Goal: Information Seeking & Learning: Find contact information

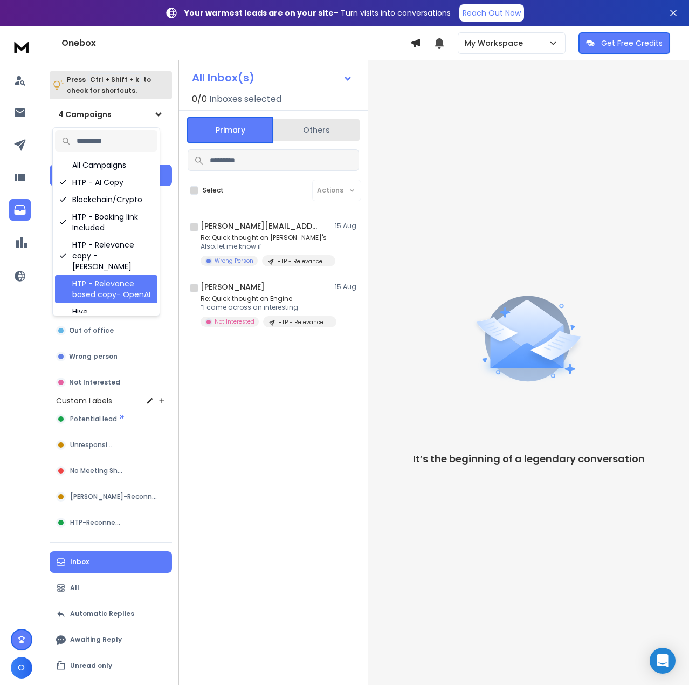
click at [112, 275] on div "HTP - Relevance based copy- OpenAI" at bounding box center [106, 289] width 103 height 28
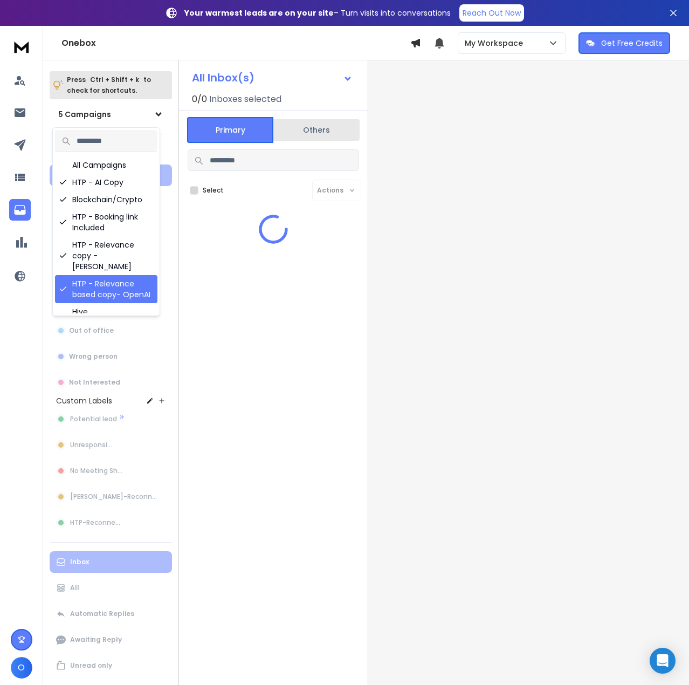
scroll to position [108, 0]
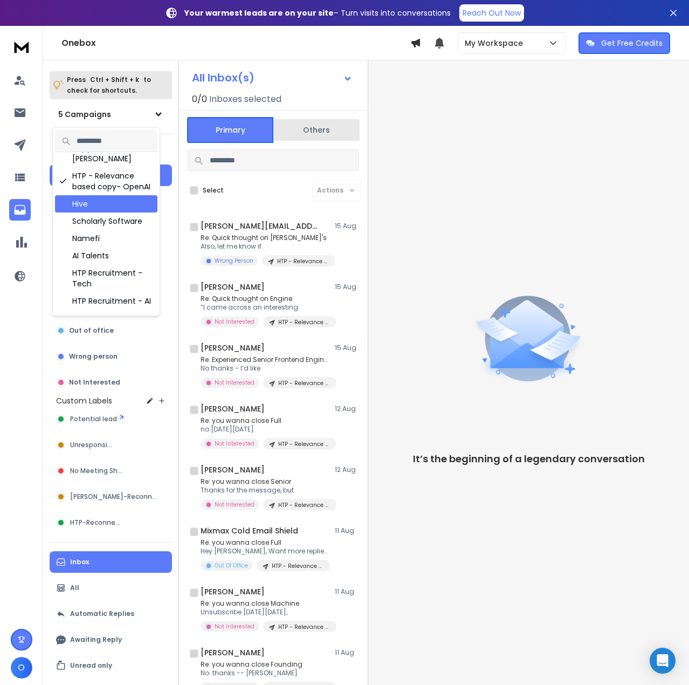
click at [112, 202] on div "Hive" at bounding box center [106, 203] width 103 height 17
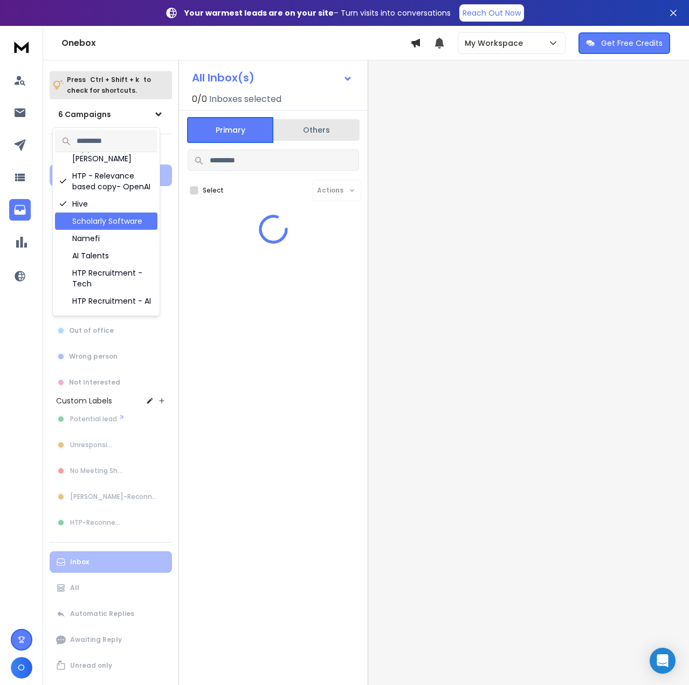
click at [113, 218] on div "Scholarly Software" at bounding box center [106, 221] width 103 height 17
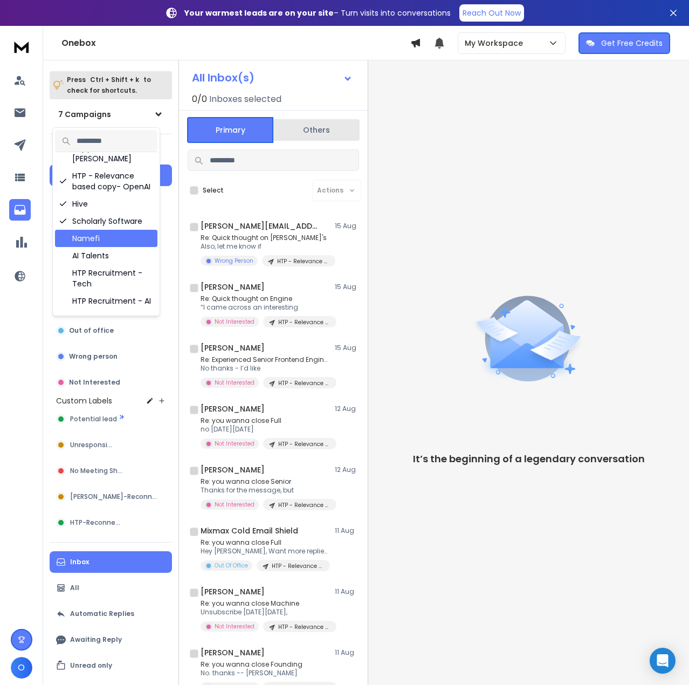
click at [112, 240] on div "Namefi" at bounding box center [106, 238] width 103 height 17
click at [110, 250] on div "AI Talents" at bounding box center [106, 255] width 103 height 17
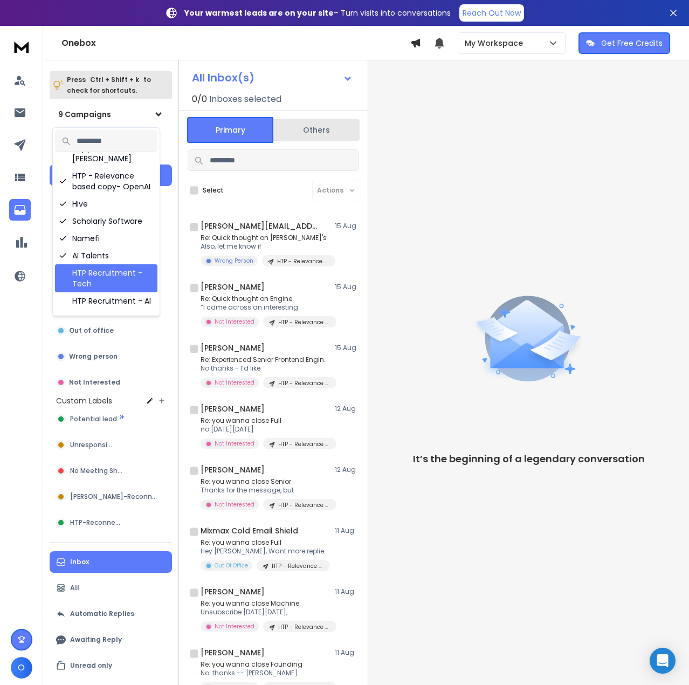
click at [97, 281] on div "HTP Recruitment - Tech" at bounding box center [106, 278] width 103 height 28
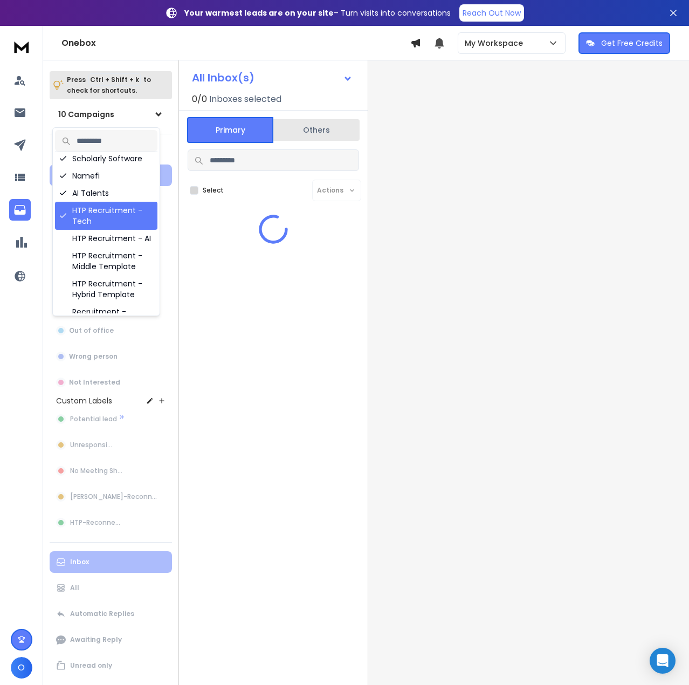
scroll to position [216, 0]
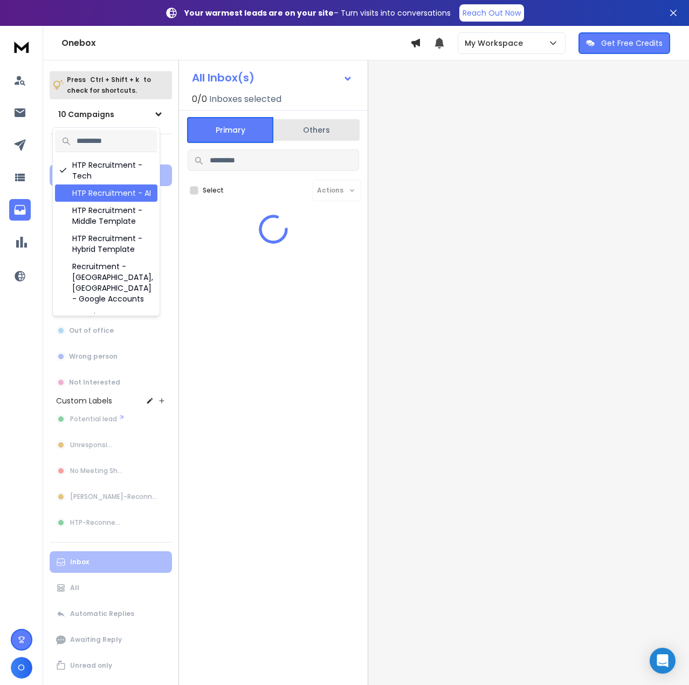
click at [101, 190] on div "HTP Recruitment - AI" at bounding box center [106, 193] width 103 height 17
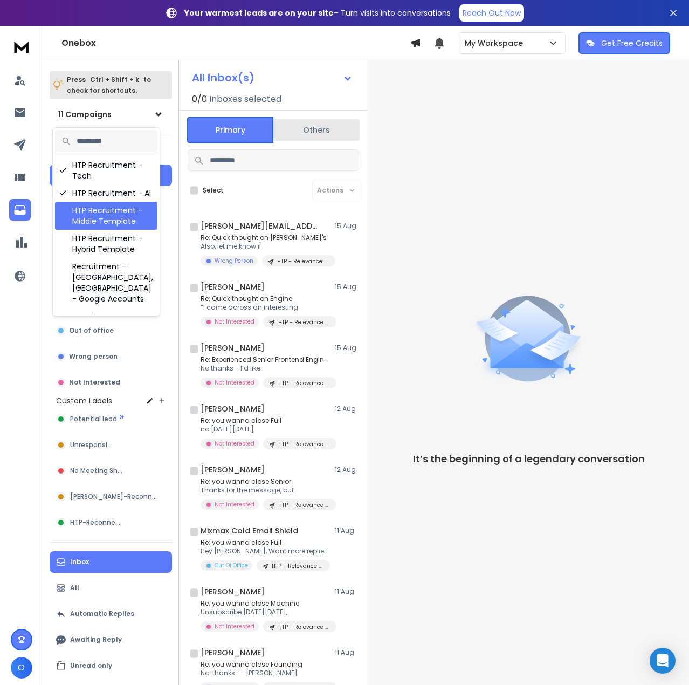
click at [103, 217] on div "HTP Recruitment - Middle Template" at bounding box center [106, 216] width 103 height 28
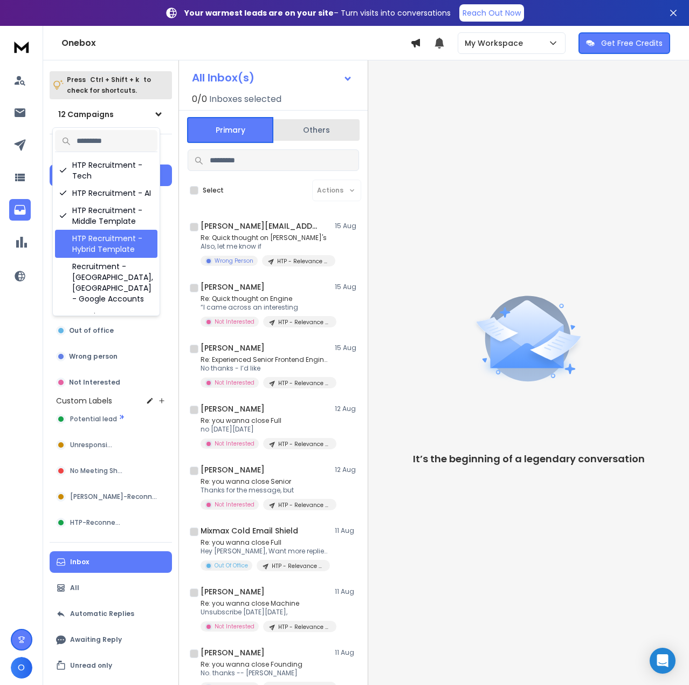
click at [104, 243] on div "HTP Recruitment - Hybrid Template" at bounding box center [106, 244] width 103 height 28
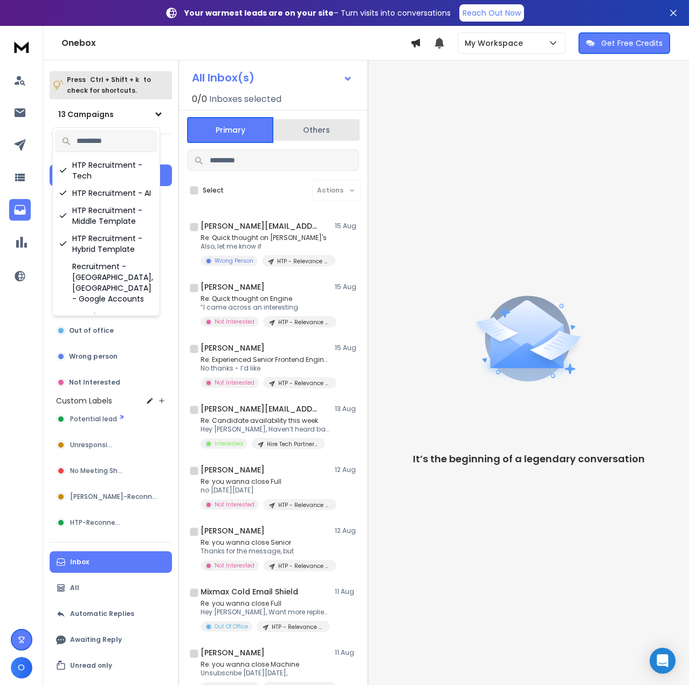
click at [442, 333] on div "It’s the beginning of a legendary conversation" at bounding box center [528, 351] width 321 height 583
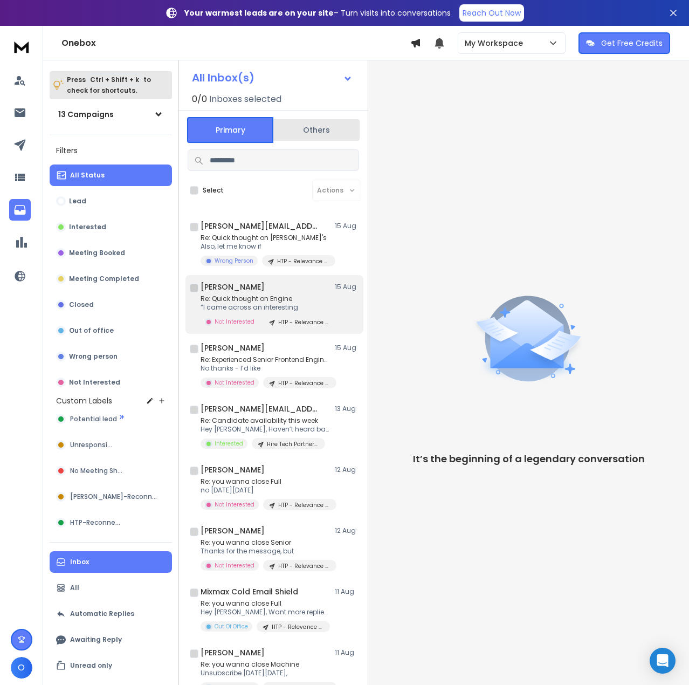
click at [258, 290] on div "[PERSON_NAME] [DATE]" at bounding box center [280, 287] width 159 height 11
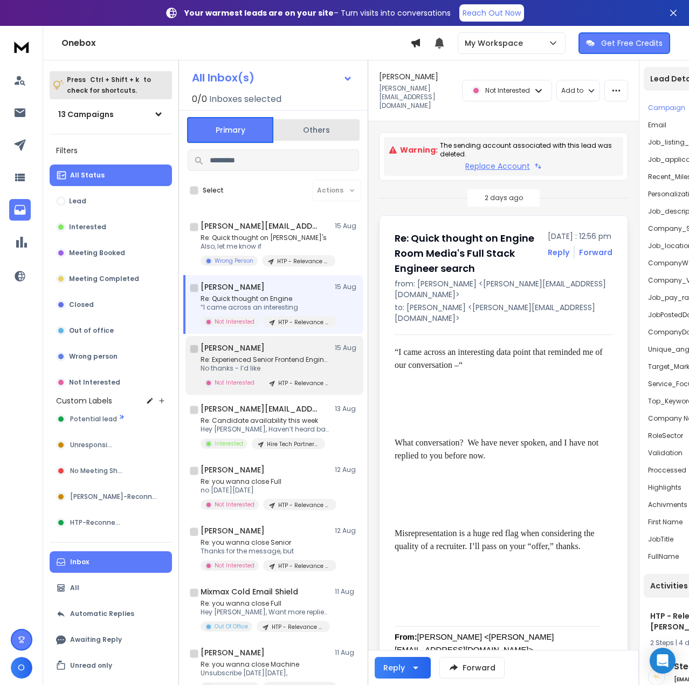
click at [268, 344] on div "[PERSON_NAME] [DATE]" at bounding box center [280, 348] width 159 height 11
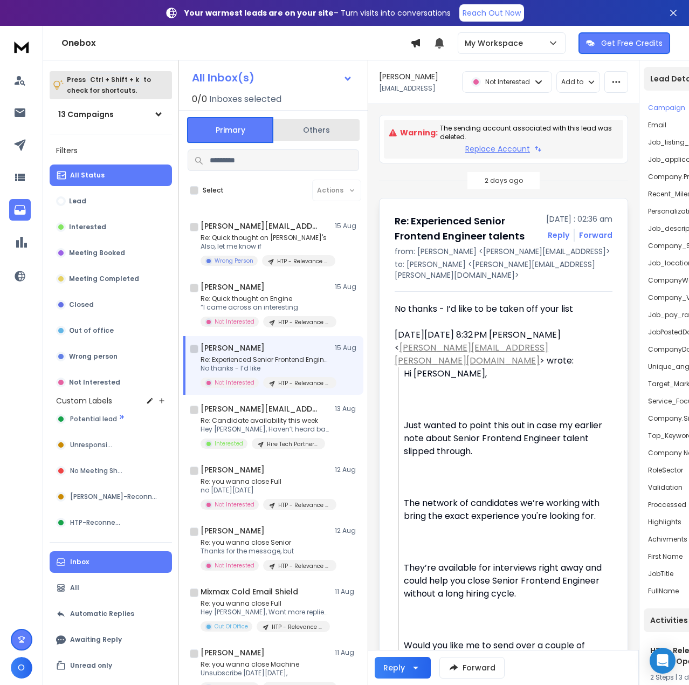
scroll to position [54, 0]
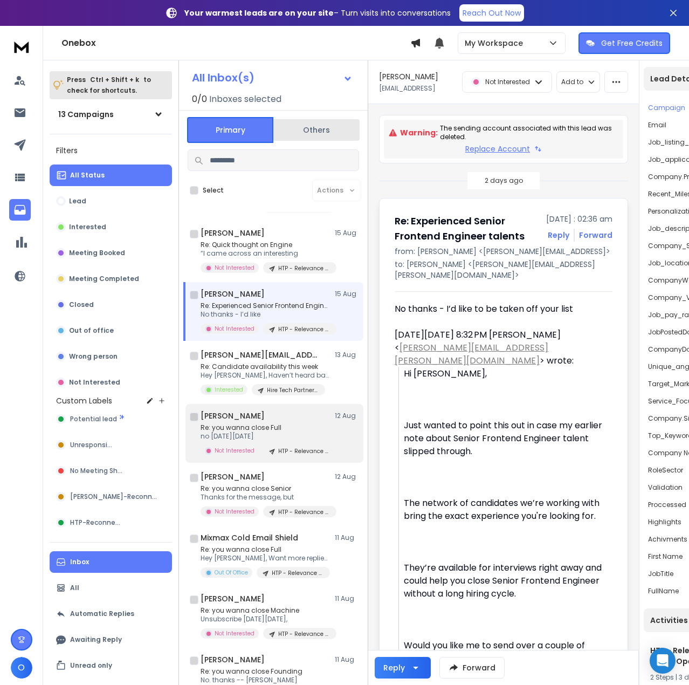
click at [270, 429] on p "Re: you wanna close Full" at bounding box center [265, 427] width 129 height 9
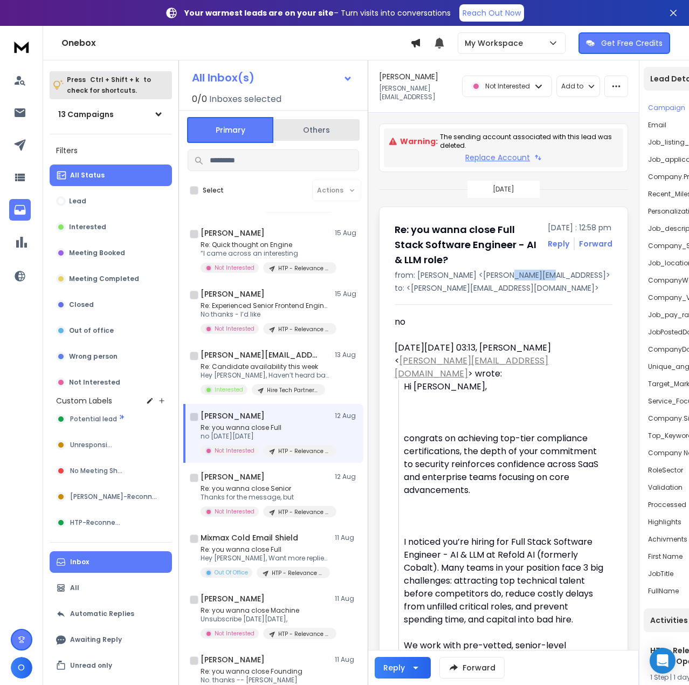
drag, startPoint x: 500, startPoint y: 286, endPoint x: 529, endPoint y: 282, distance: 30.0
click at [529, 281] on p "from: [PERSON_NAME] <[PERSON_NAME][EMAIL_ADDRESS]>" at bounding box center [504, 275] width 218 height 11
copy p "[URL]"
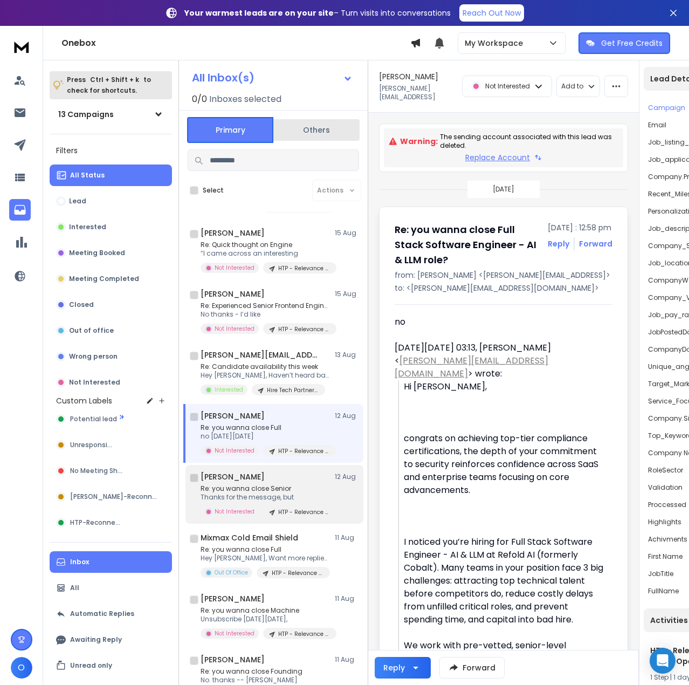
click at [268, 504] on div "Re: you wanna close Senior Thanks for the message, but Not Interested HTP - Rel…" at bounding box center [269, 500] width 136 height 33
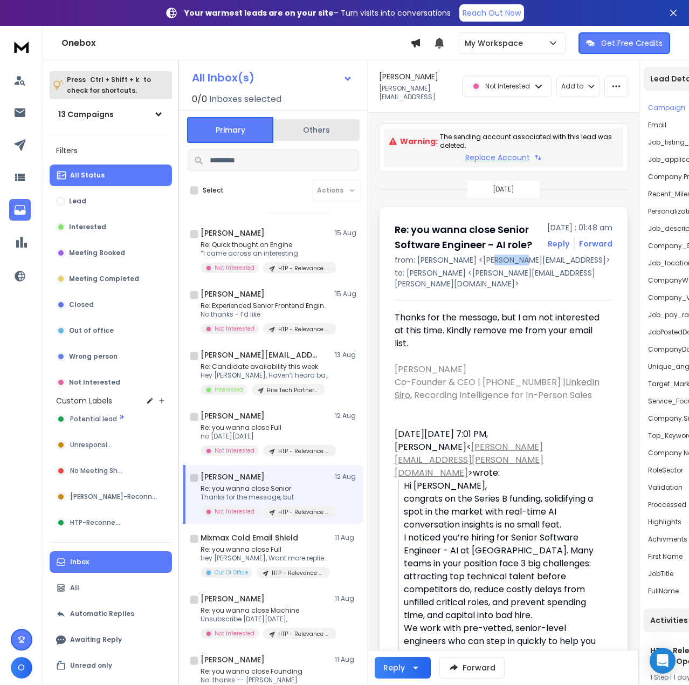
drag, startPoint x: 485, startPoint y: 281, endPoint x: 507, endPoint y: 278, distance: 21.7
click at [507, 265] on p "from: [PERSON_NAME] <[PERSON_NAME][EMAIL_ADDRESS]>" at bounding box center [504, 260] width 218 height 11
copy p "[URL]"
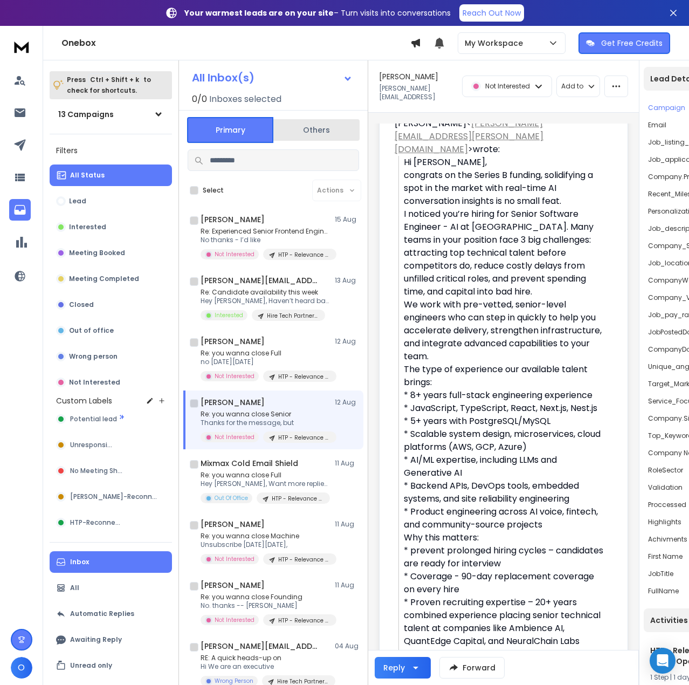
scroll to position [131, 0]
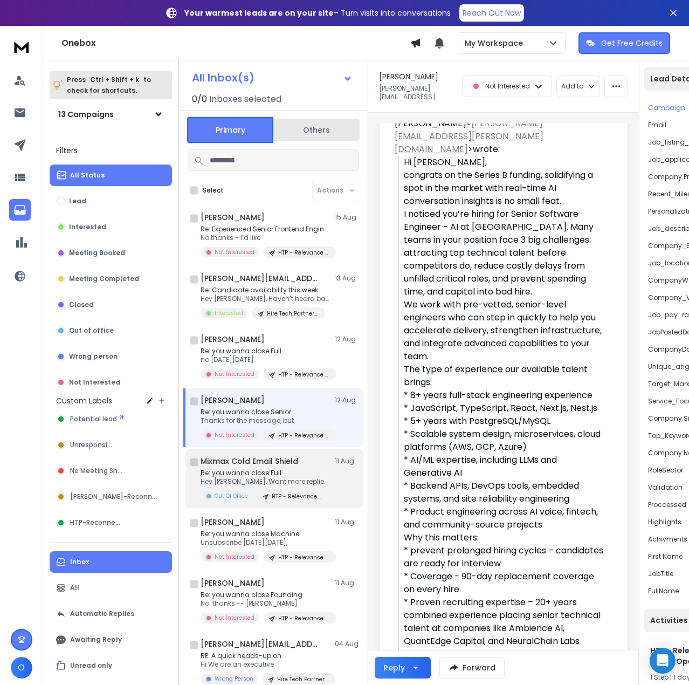
click at [259, 472] on p "Re: you wanna close Full" at bounding box center [265, 473] width 129 height 9
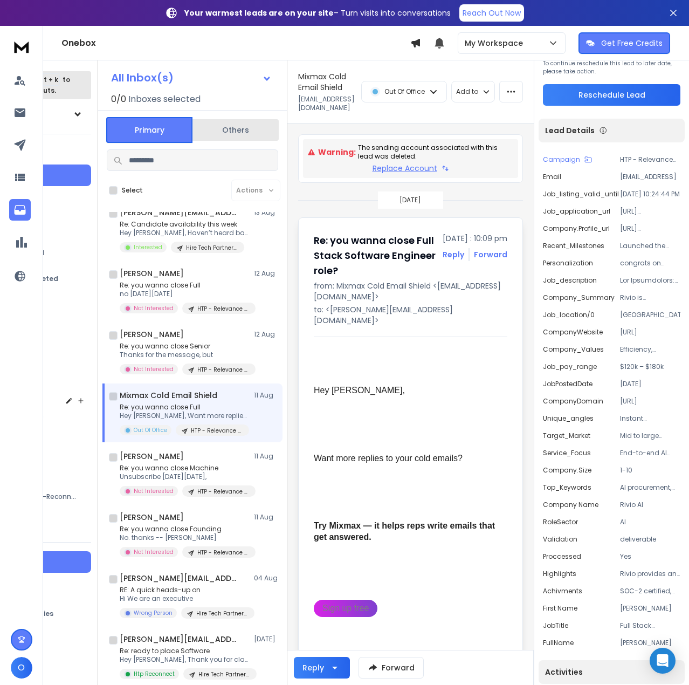
scroll to position [77, 0]
click at [620, 403] on p "[URL]" at bounding box center [650, 401] width 60 height 9
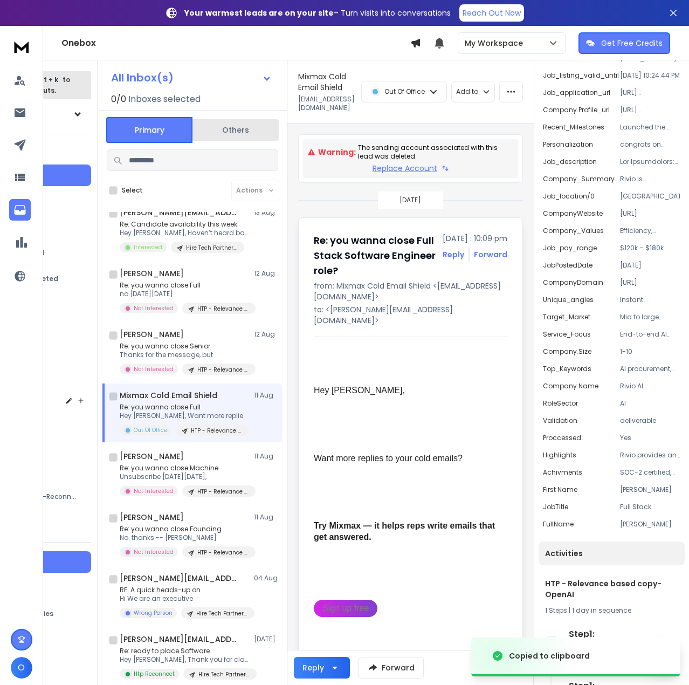
scroll to position [196, 0]
click at [634, 525] on p "[PERSON_NAME]" at bounding box center [650, 524] width 60 height 9
click at [628, 284] on p "[URL]" at bounding box center [650, 282] width 60 height 9
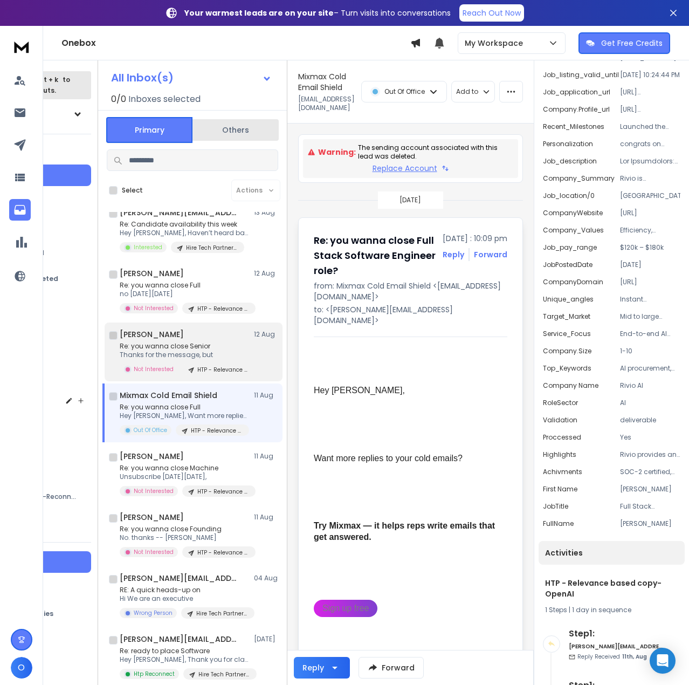
click at [179, 350] on p "Re: you wanna close Senior" at bounding box center [184, 346] width 129 height 9
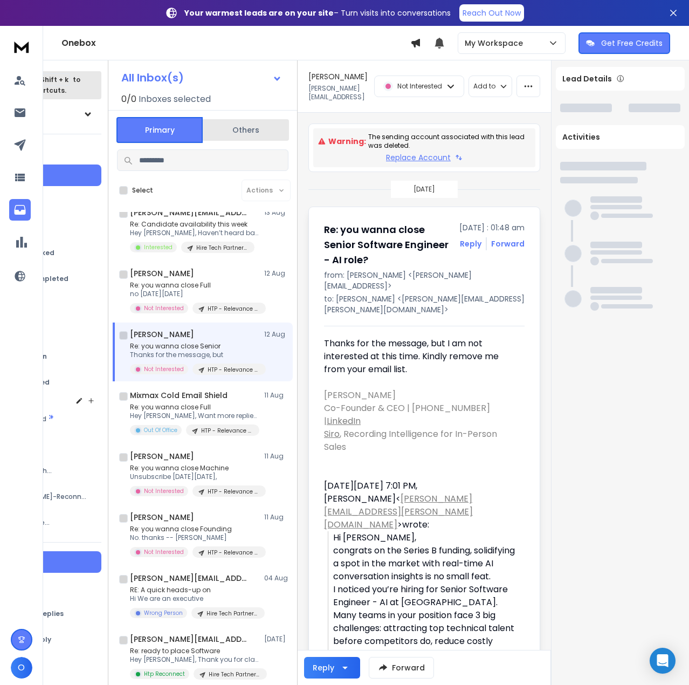
scroll to position [0, 52]
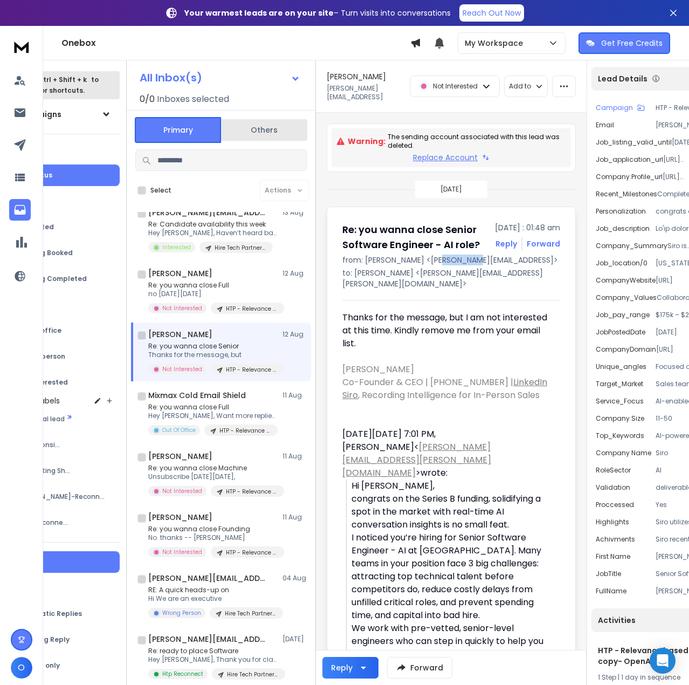
drag, startPoint x: 453, startPoint y: 281, endPoint x: 434, endPoint y: 281, distance: 18.9
click at [434, 265] on p "from: [PERSON_NAME] <[PERSON_NAME][EMAIL_ADDRESS]>" at bounding box center [452, 260] width 218 height 11
copy p "[URL]>"
drag, startPoint x: 193, startPoint y: 397, endPoint x: 185, endPoint y: 443, distance: 47.6
click at [193, 397] on h1 "Mixmax Cold Email Shield" at bounding box center [197, 395] width 98 height 11
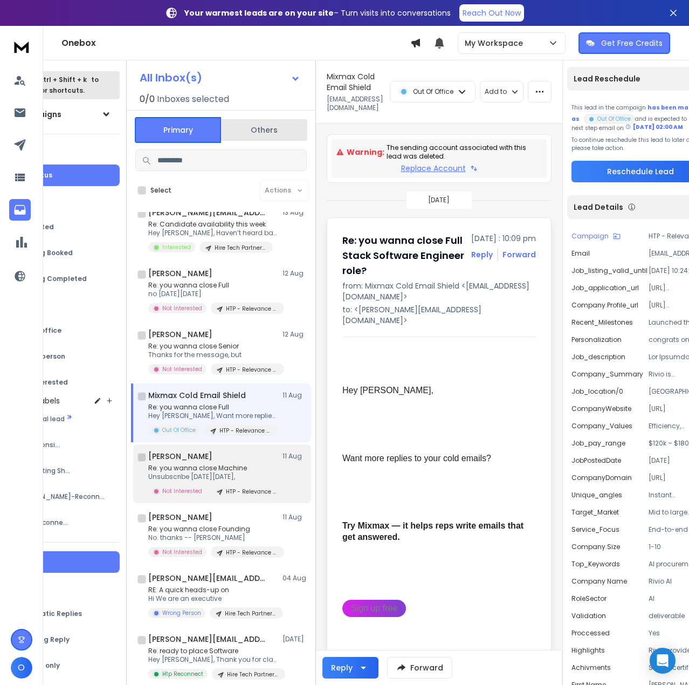
click at [179, 469] on p "Re: you wanna close Machine" at bounding box center [212, 468] width 129 height 9
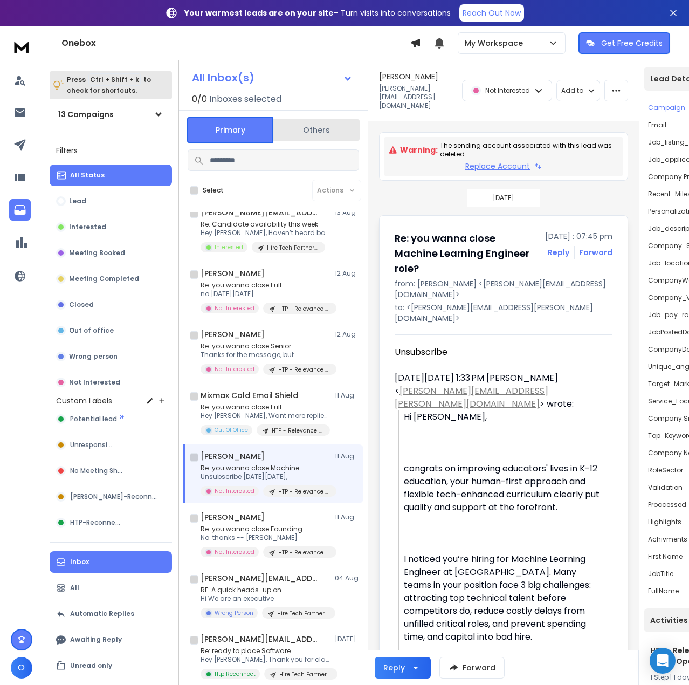
scroll to position [0, 95]
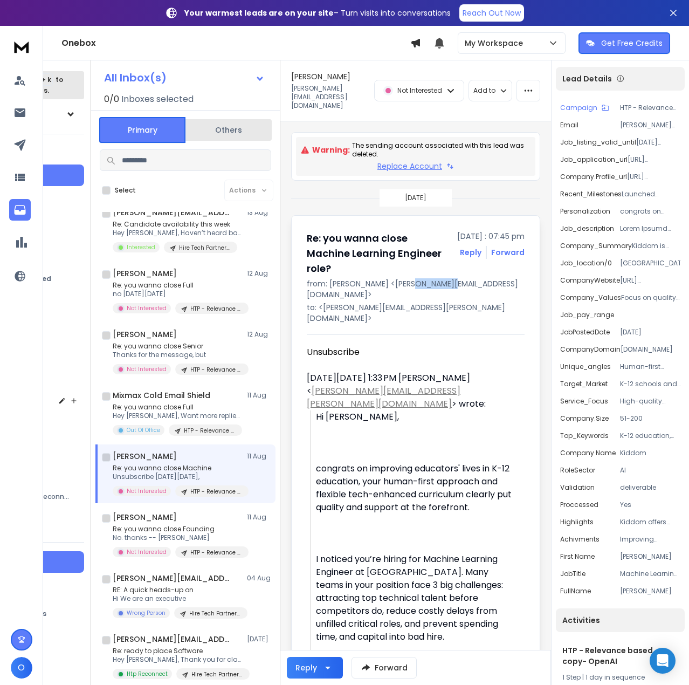
drag, startPoint x: 448, startPoint y: 266, endPoint x: 409, endPoint y: 267, distance: 38.8
click at [409, 278] on p "from: [PERSON_NAME] <[PERSON_NAME][EMAIL_ADDRESS][DOMAIN_NAME]>" at bounding box center [416, 289] width 218 height 22
copy p "[DOMAIN_NAME]"
click at [636, 590] on p "[PERSON_NAME]" at bounding box center [650, 591] width 60 height 9
click at [651, 279] on p "[URL][DOMAIN_NAME]" at bounding box center [650, 280] width 60 height 9
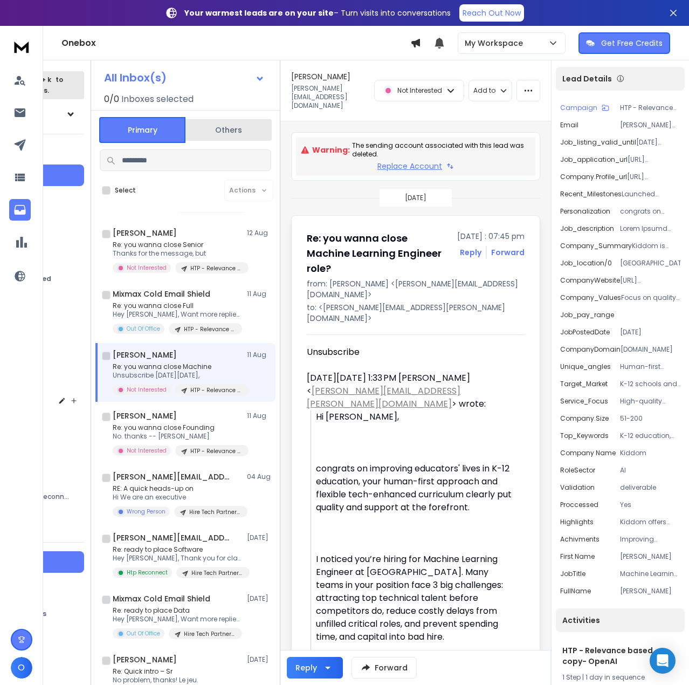
scroll to position [304, 0]
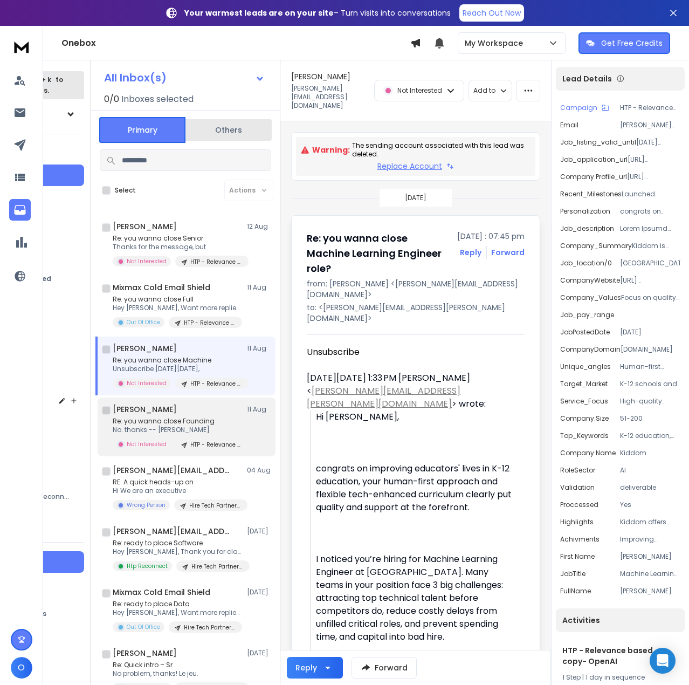
click at [215, 422] on p "Re: you wanna close Founding" at bounding box center [177, 421] width 129 height 9
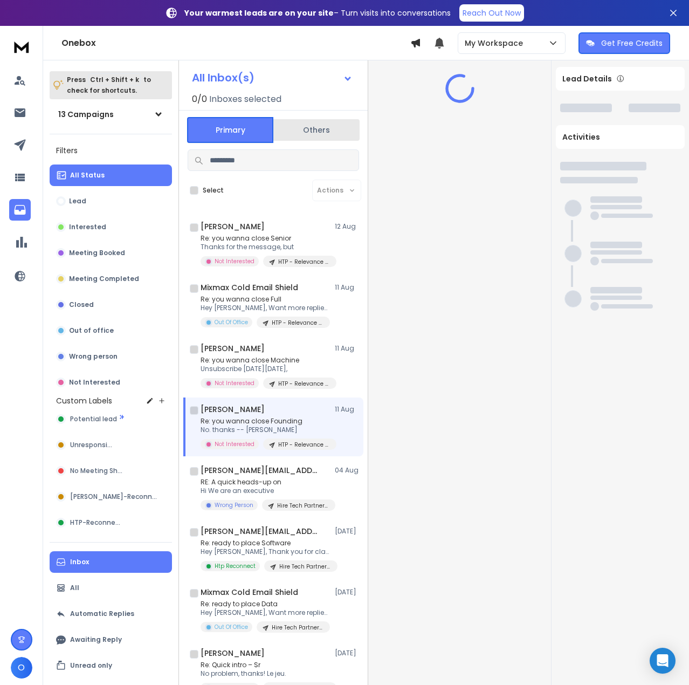
scroll to position [0, 0]
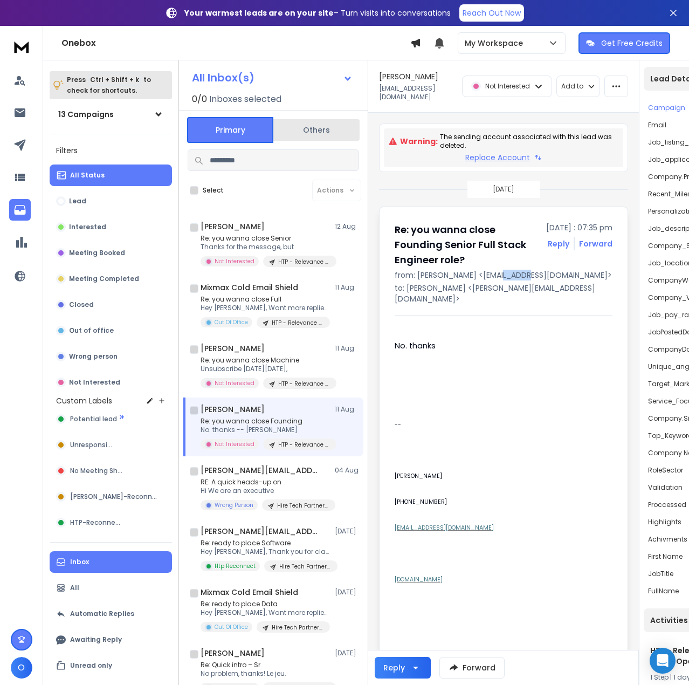
drag, startPoint x: 517, startPoint y: 291, endPoint x: 499, endPoint y: 293, distance: 18.5
click at [499, 281] on p "from: [PERSON_NAME] <[EMAIL_ADDRESS][DOMAIN_NAME]>" at bounding box center [504, 275] width 218 height 11
copy p "[DOMAIN_NAME]"
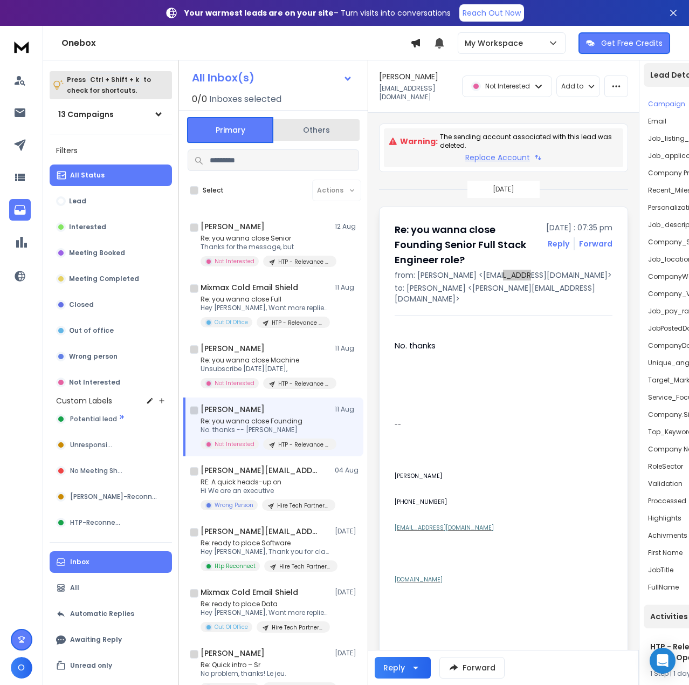
scroll to position [0, 71]
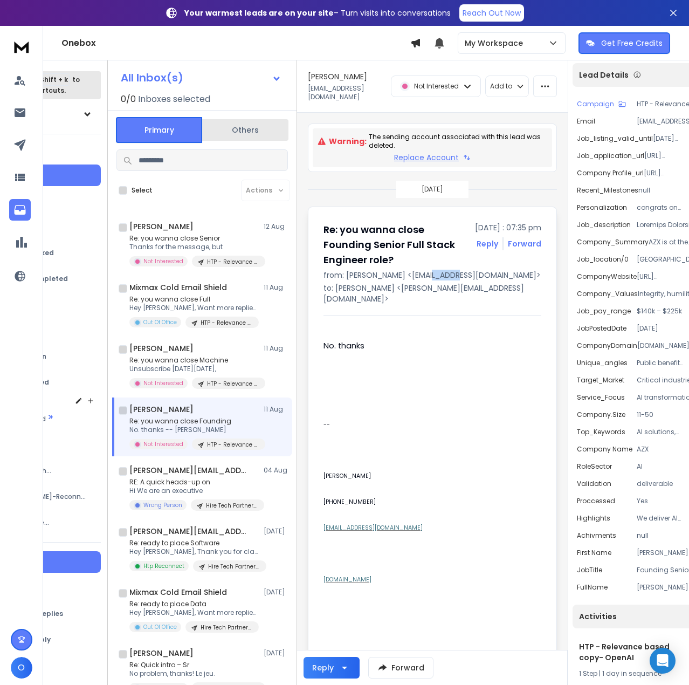
copy span "[PERSON_NAME]"
drag, startPoint x: 381, startPoint y: 477, endPoint x: 365, endPoint y: 318, distance: 159.9
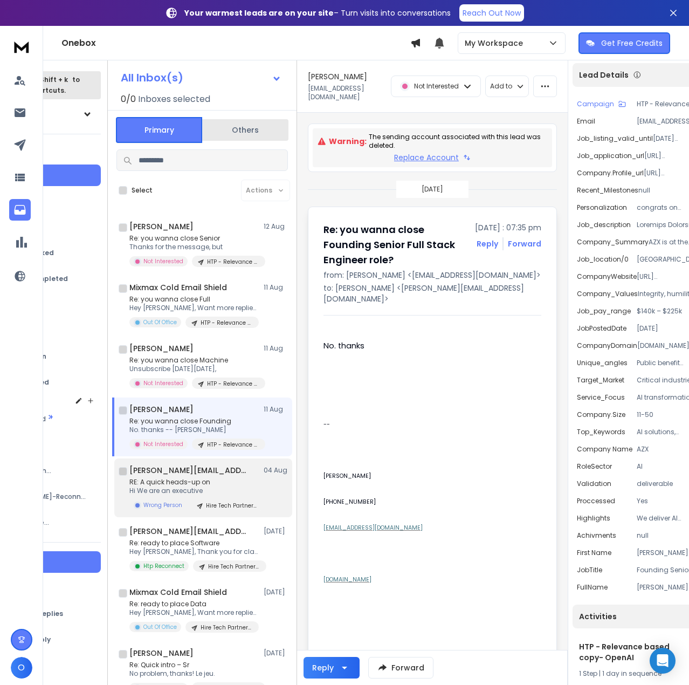
click at [228, 469] on h1 "[PERSON_NAME][EMAIL_ADDRESS][DOMAIN_NAME]" at bounding box center [188, 470] width 119 height 11
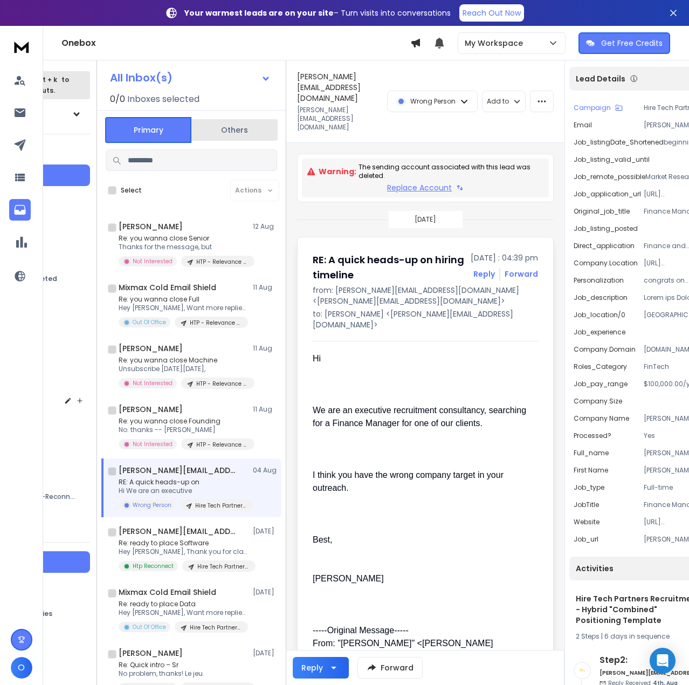
scroll to position [0, 146]
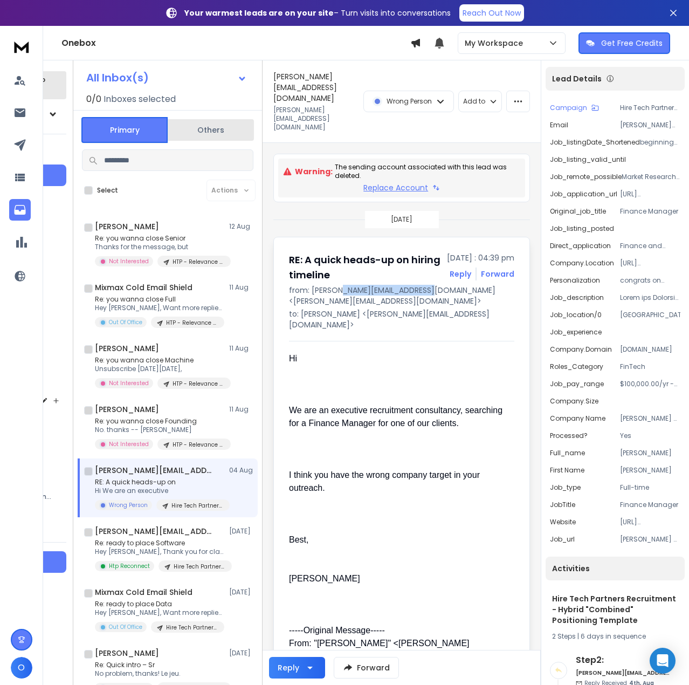
drag, startPoint x: 399, startPoint y: 245, endPoint x: 305, endPoint y: 248, distance: 93.9
click at [305, 285] on p "from: [PERSON_NAME][EMAIL_ADDRESS][DOMAIN_NAME] <[PERSON_NAME][EMAIL_ADDRESS][D…" at bounding box center [402, 296] width 226 height 22
copy p "[DOMAIN_NAME]"
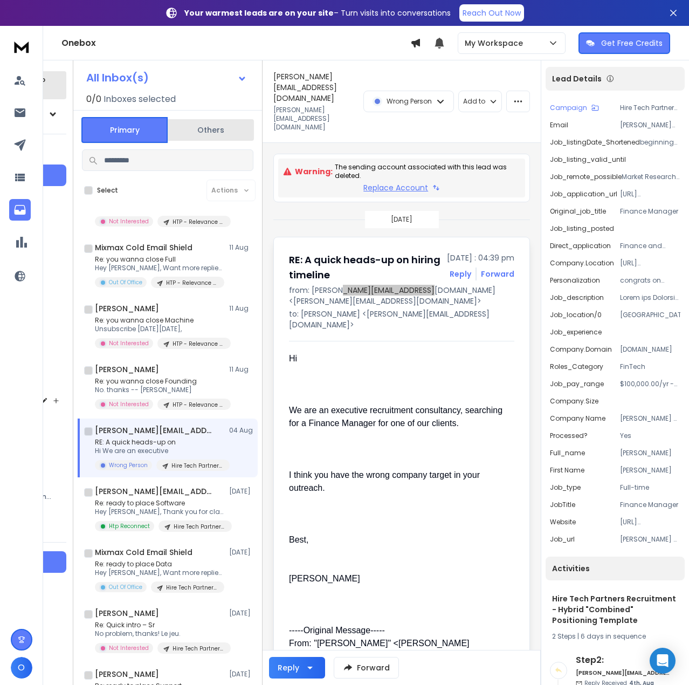
scroll to position [345, 0]
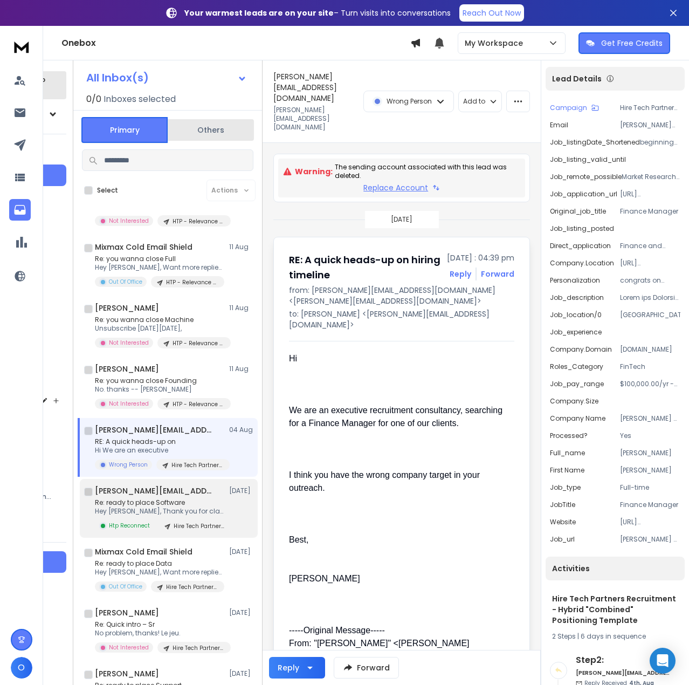
click at [95, 490] on h1 "[PERSON_NAME][EMAIL_ADDRESS][DOMAIN_NAME]" at bounding box center [154, 491] width 119 height 11
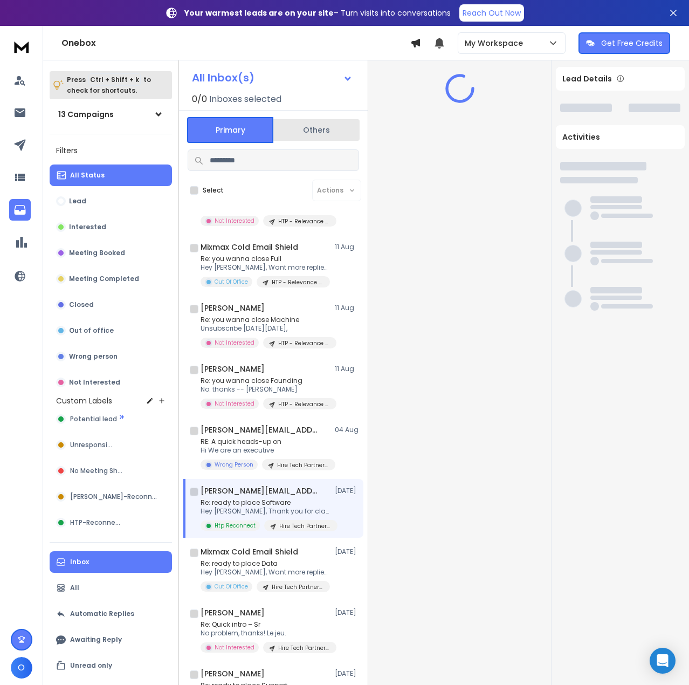
scroll to position [0, 0]
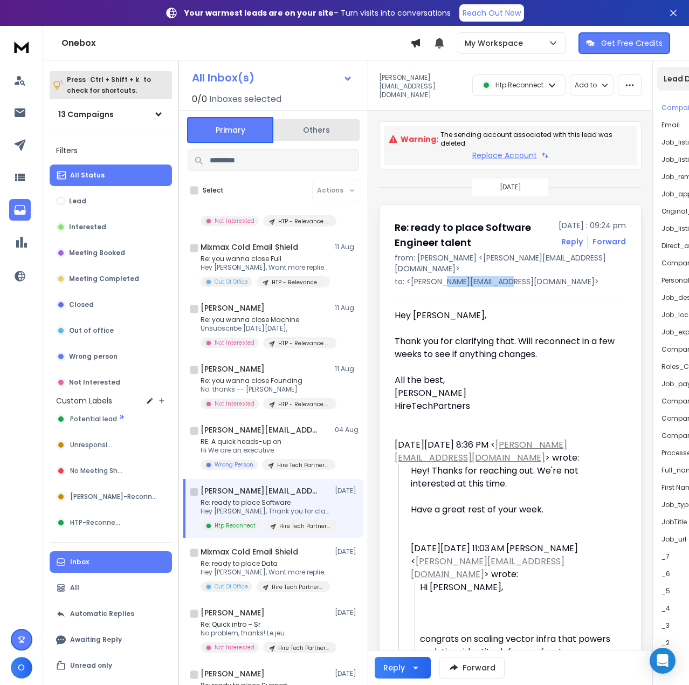
drag, startPoint x: 504, startPoint y: 261, endPoint x: 439, endPoint y: 258, distance: 64.8
click at [439, 276] on p "to: <[PERSON_NAME][EMAIL_ADDRESS][DOMAIN_NAME]>" at bounding box center [510, 281] width 231 height 11
copy p "[DOMAIN_NAME]"
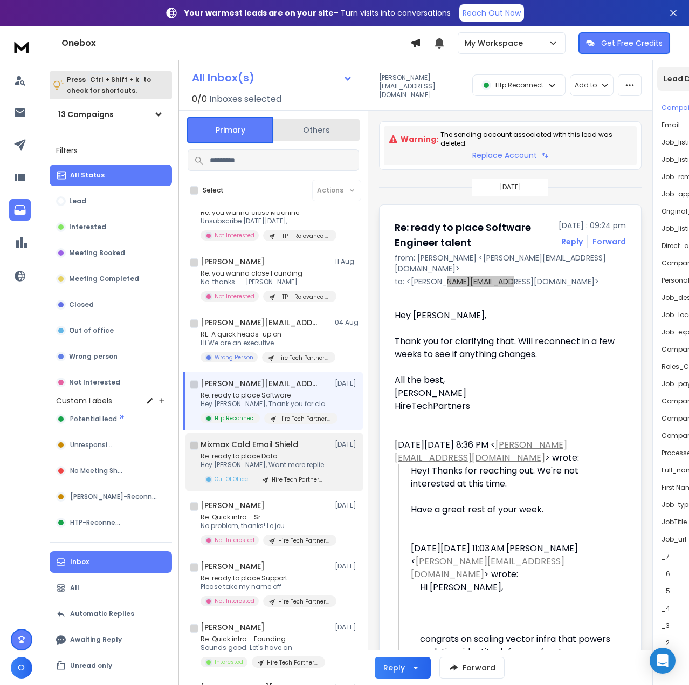
scroll to position [453, 0]
click at [303, 459] on p "Re: ready to place Data" at bounding box center [265, 456] width 129 height 9
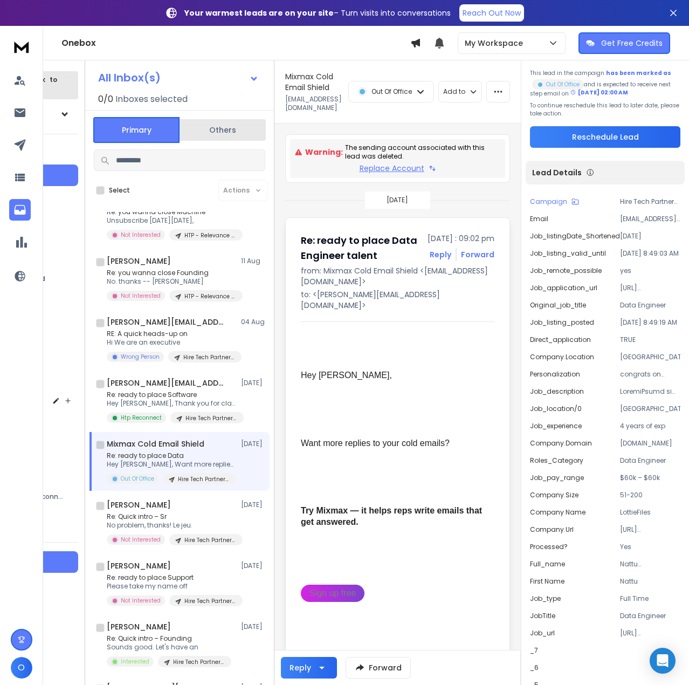
scroll to position [54, 0]
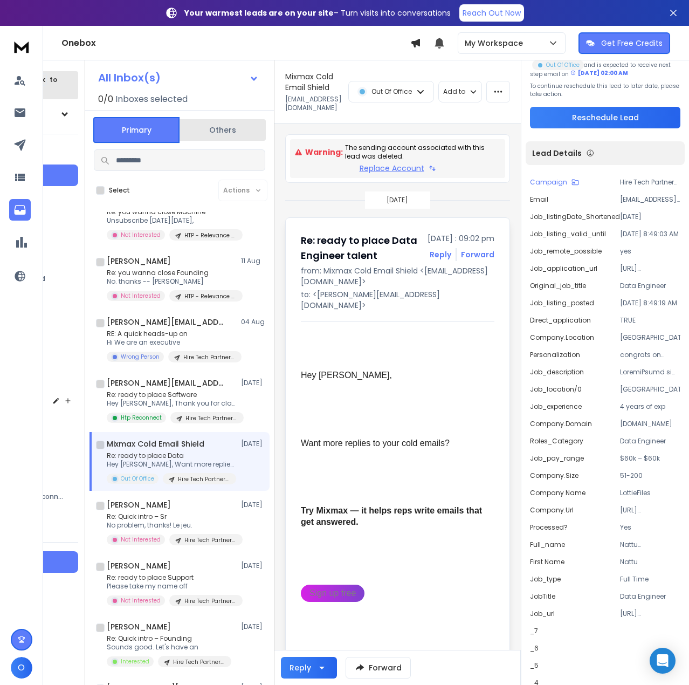
click at [653, 511] on p "[URL][DOMAIN_NAME]" at bounding box center [650, 510] width 60 height 9
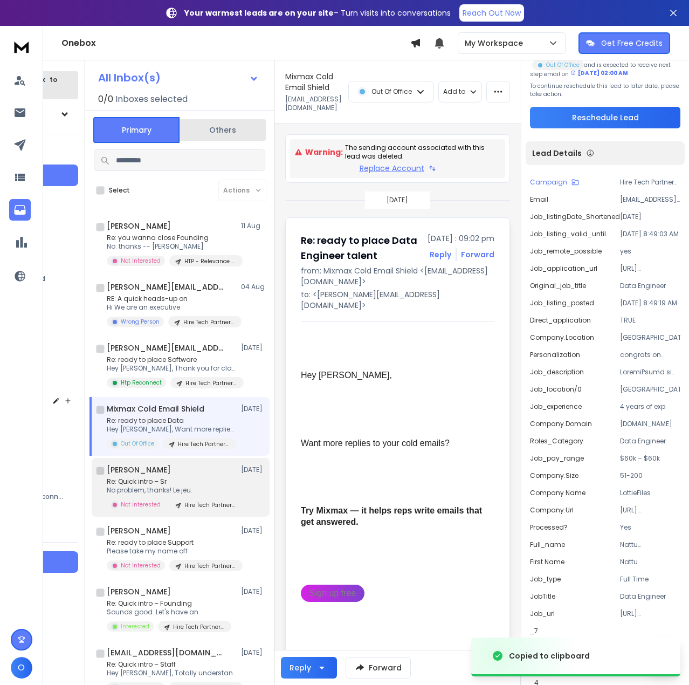
scroll to position [507, 0]
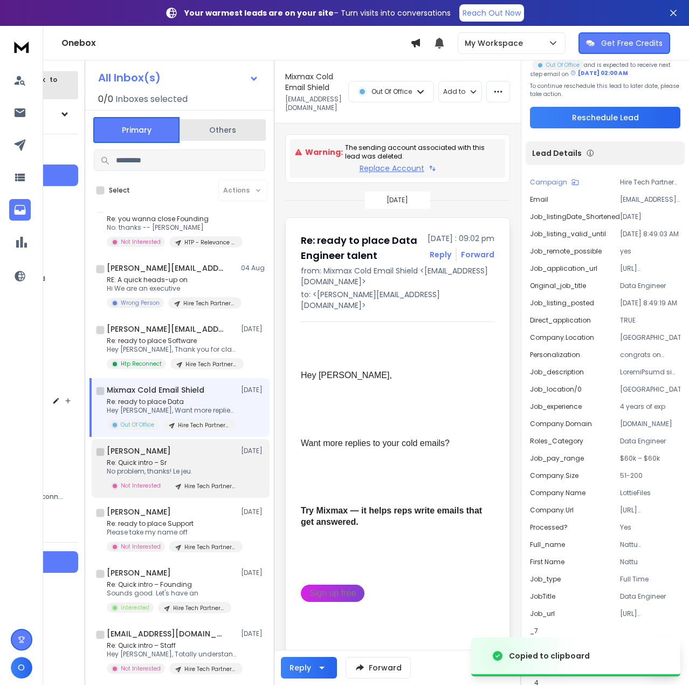
click at [241, 454] on p "[DATE]" at bounding box center [253, 451] width 24 height 9
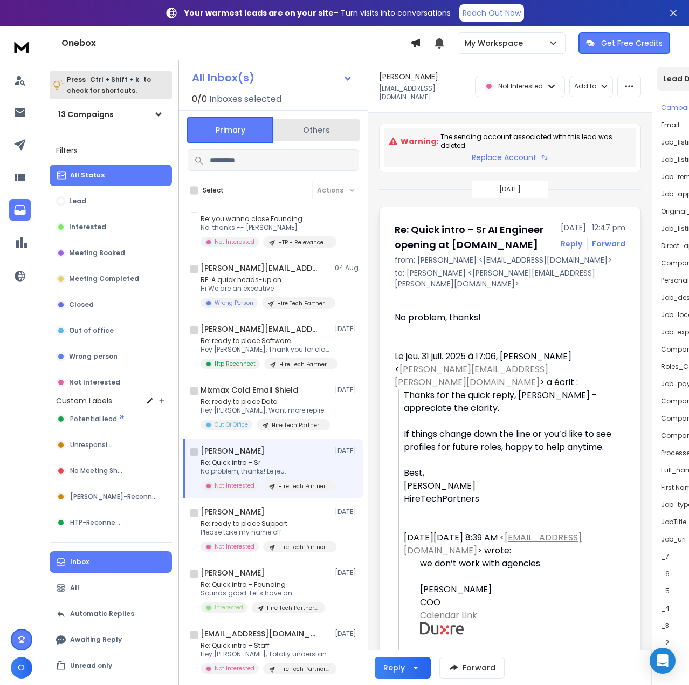
scroll to position [0, 113]
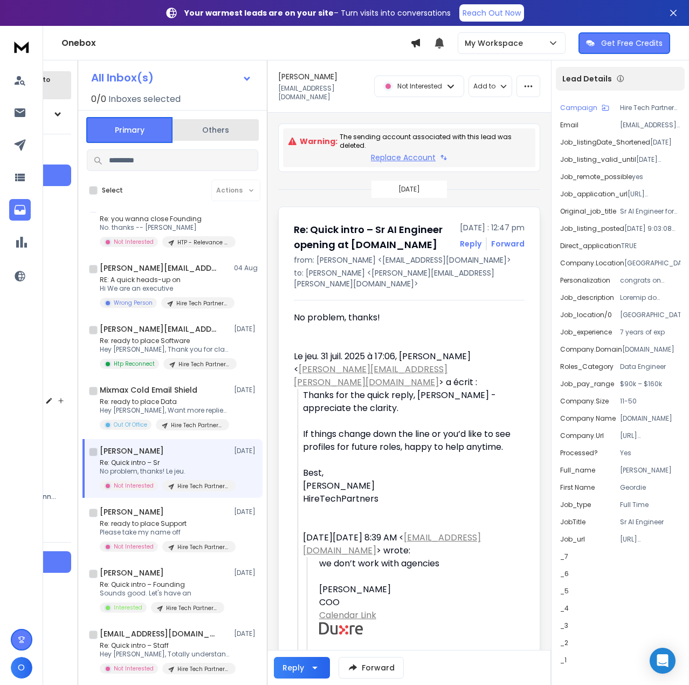
click at [642, 438] on p "[URL][DOMAIN_NAME]" at bounding box center [650, 436] width 60 height 9
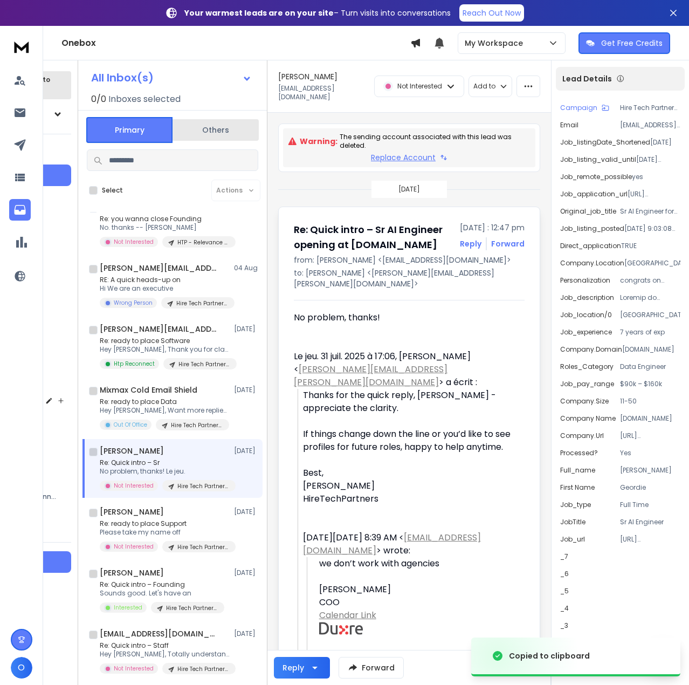
scroll to position [54, 0]
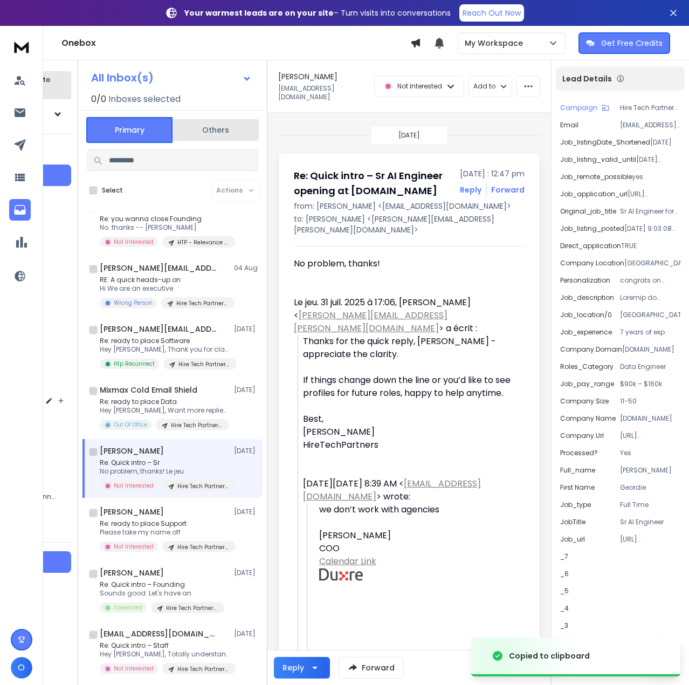
click at [626, 469] on p "[PERSON_NAME]" at bounding box center [650, 470] width 60 height 9
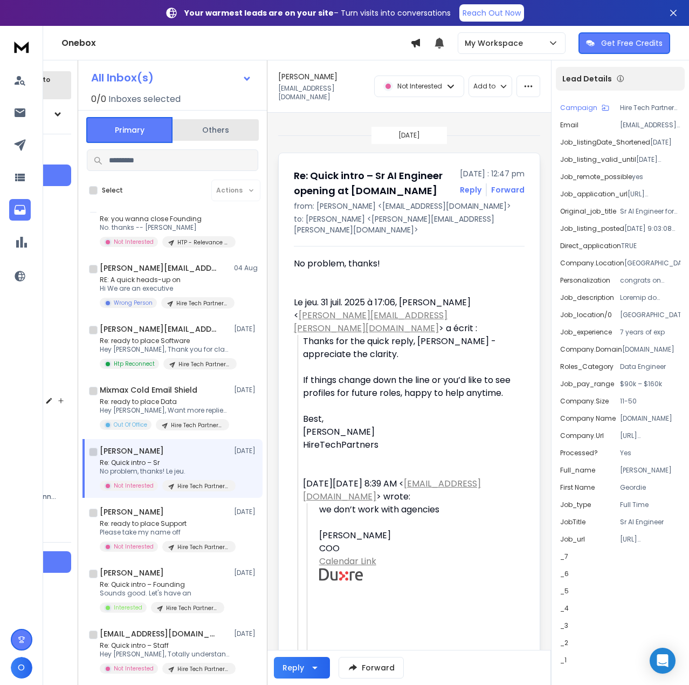
click at [643, 440] on p "[URL][DOMAIN_NAME]" at bounding box center [650, 436] width 60 height 9
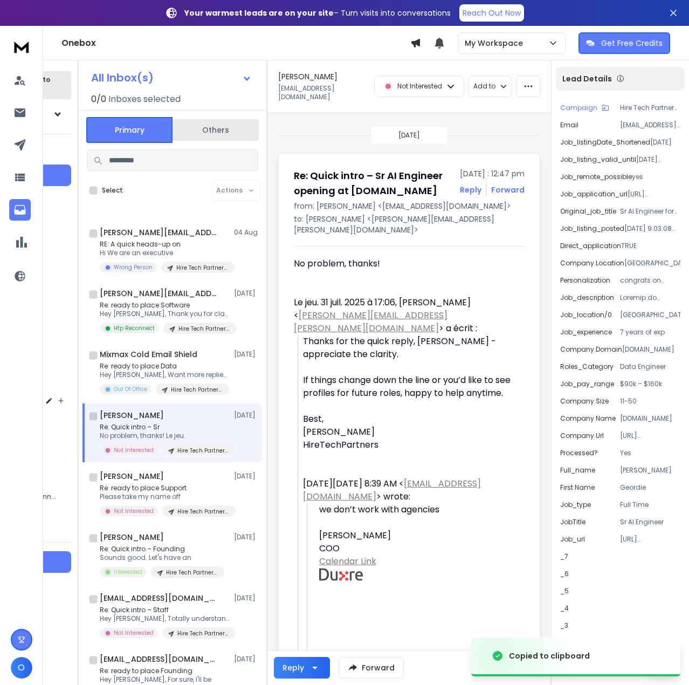
scroll to position [561, 0]
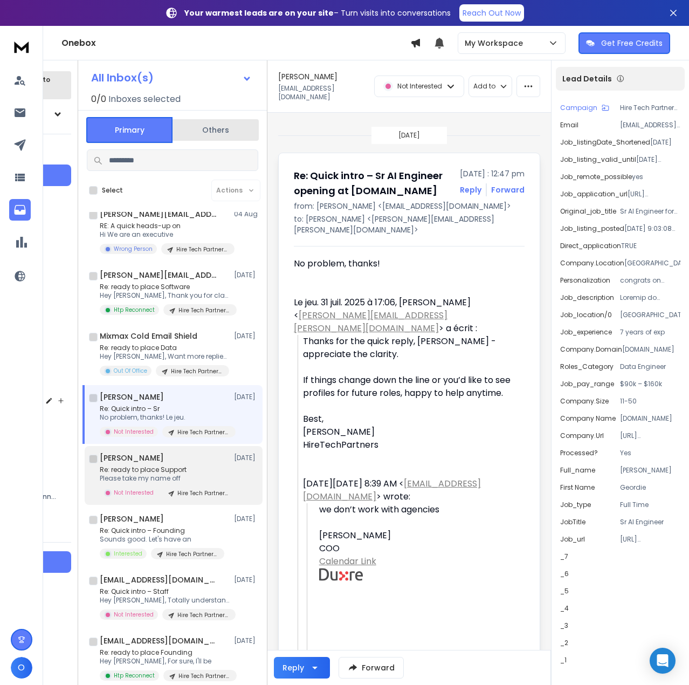
click at [173, 461] on div "[PERSON_NAME] [DATE]" at bounding box center [179, 458] width 159 height 11
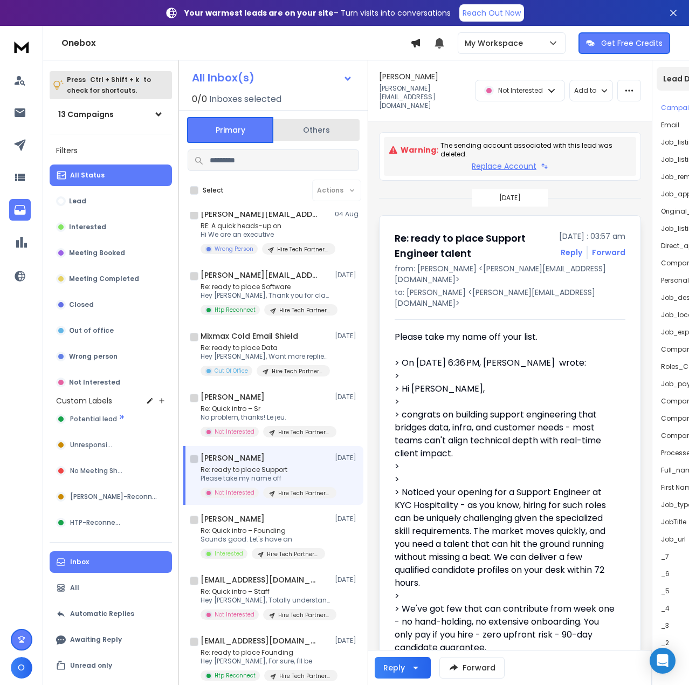
scroll to position [0, 129]
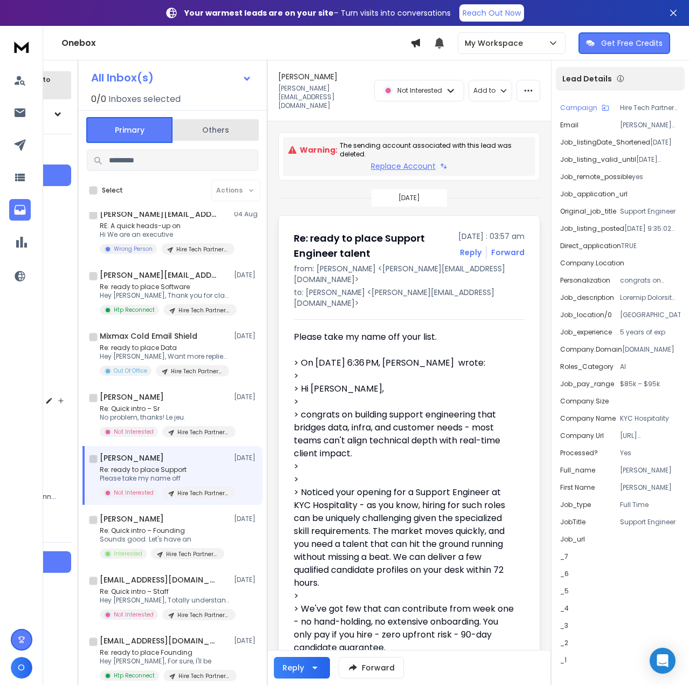
click at [643, 422] on p "KYC Hospitality" at bounding box center [650, 418] width 60 height 9
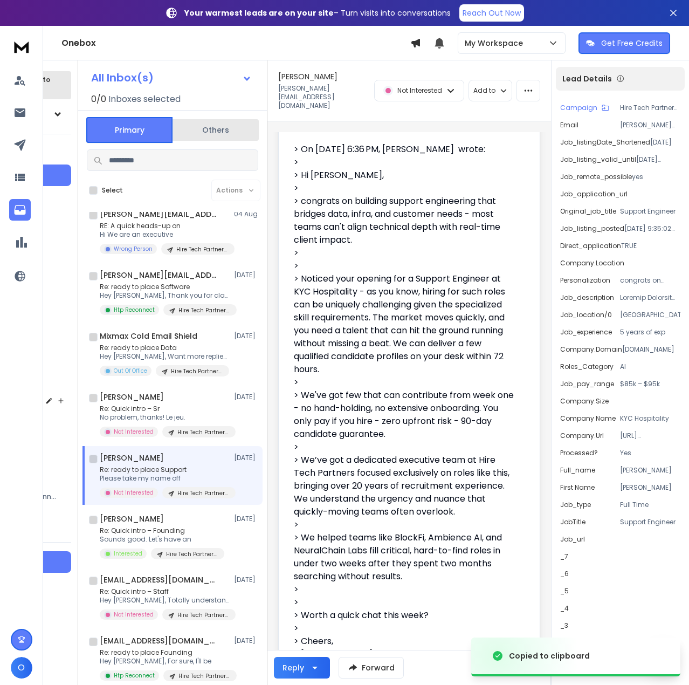
scroll to position [216, 0]
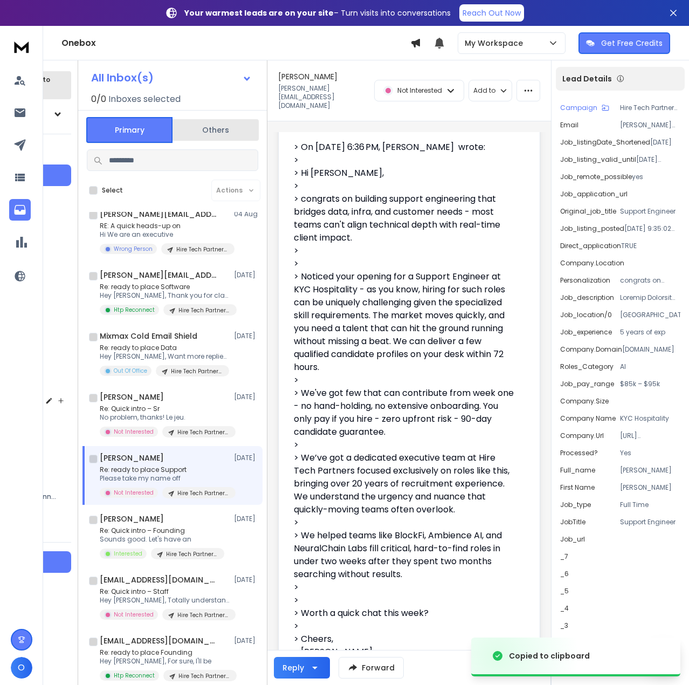
click at [639, 469] on p "[PERSON_NAME]" at bounding box center [650, 470] width 60 height 9
click at [648, 440] on div "Campaign Hire Tech Partners Recruitment - Email [PERSON_NAME][EMAIL_ADDRESS][DO…" at bounding box center [620, 389] width 129 height 596
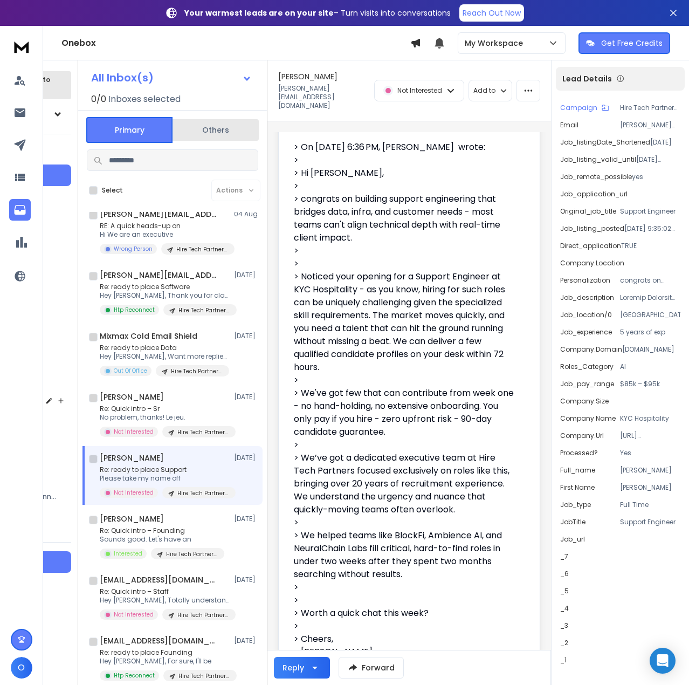
click at [646, 435] on p "[URL][DOMAIN_NAME]" at bounding box center [650, 436] width 60 height 9
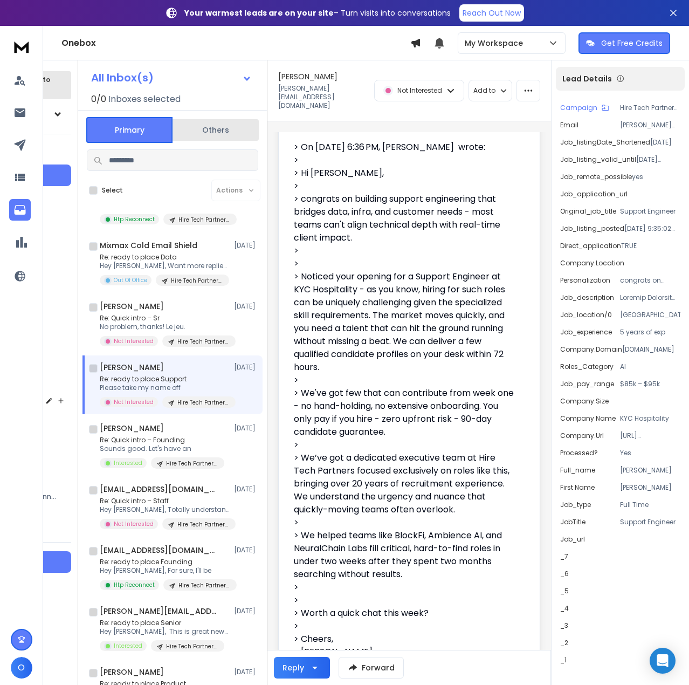
scroll to position [668, 0]
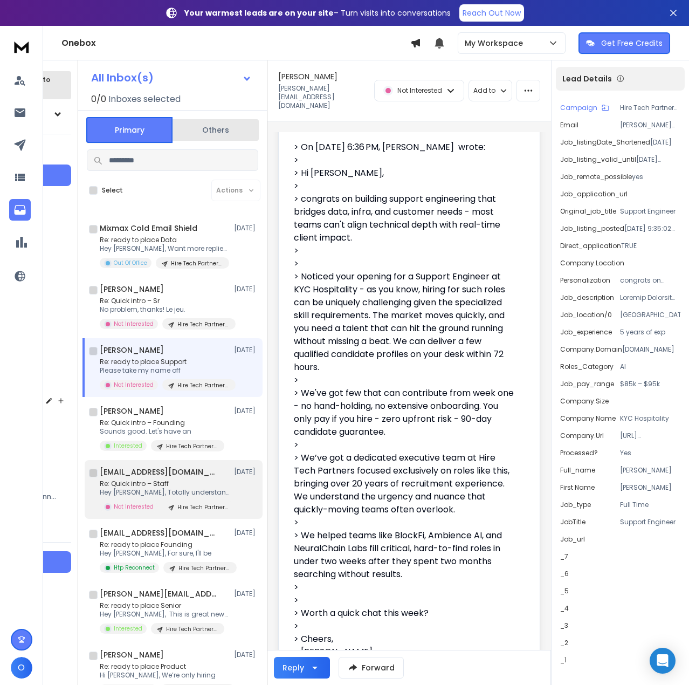
click at [158, 470] on div "[EMAIL_ADDRESS][DOMAIN_NAME] [DATE]" at bounding box center [179, 472] width 159 height 11
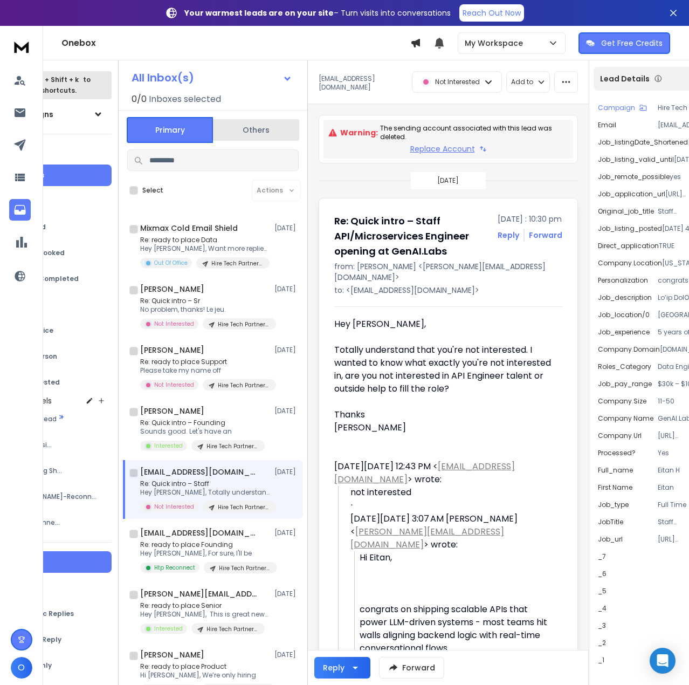
scroll to position [0, 62]
copy h1 "GenAI.Labs"
drag, startPoint x: 411, startPoint y: 268, endPoint x: 319, endPoint y: 267, distance: 91.2
click at [319, 267] on div "Re: Quick intro – Staff API/Microservices Engineer opening at GenAI.Labs [DATE]…" at bounding box center [447, 652] width 259 height 908
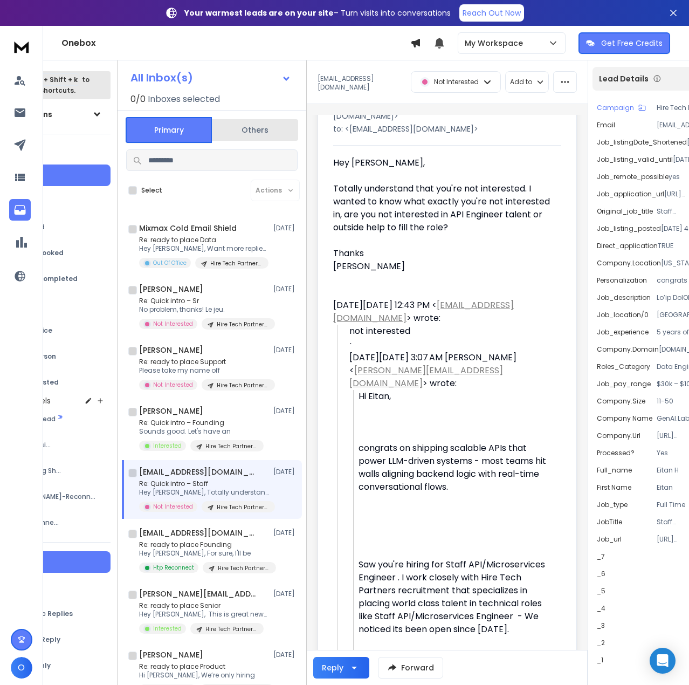
scroll to position [162, 0]
click at [657, 472] on p "Eitan H" at bounding box center [687, 470] width 60 height 9
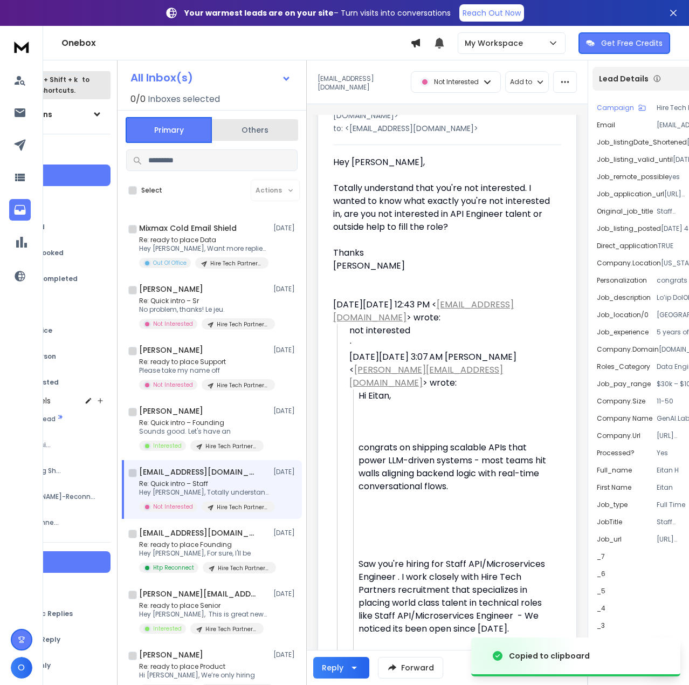
scroll to position [195, 0]
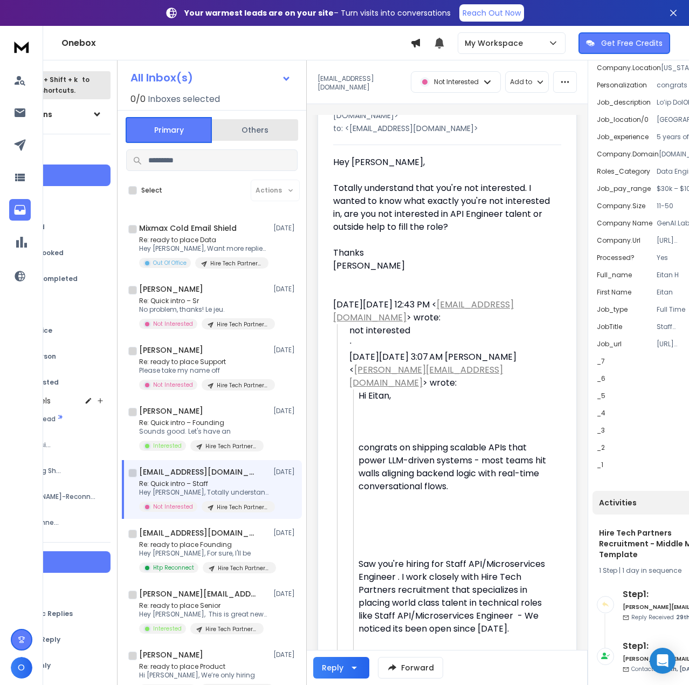
click at [662, 240] on p "[URL][DOMAIN_NAME]" at bounding box center [687, 240] width 60 height 9
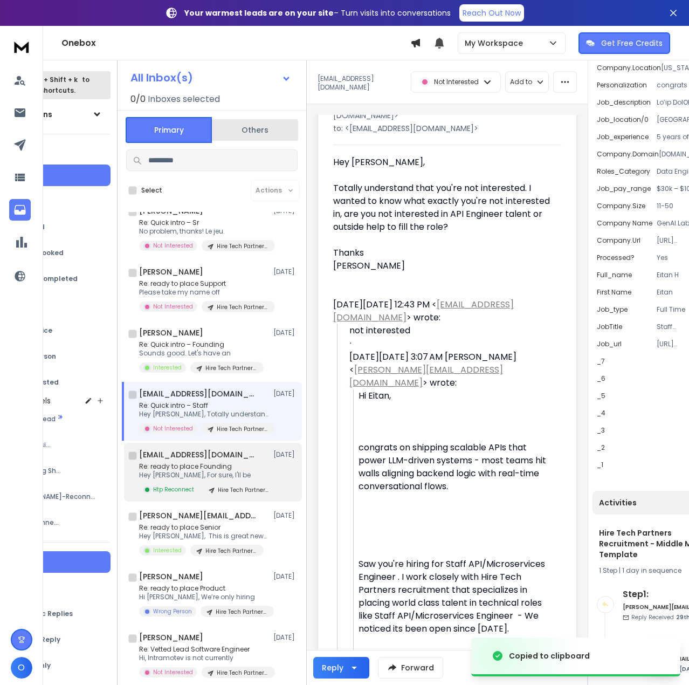
scroll to position [830, 0]
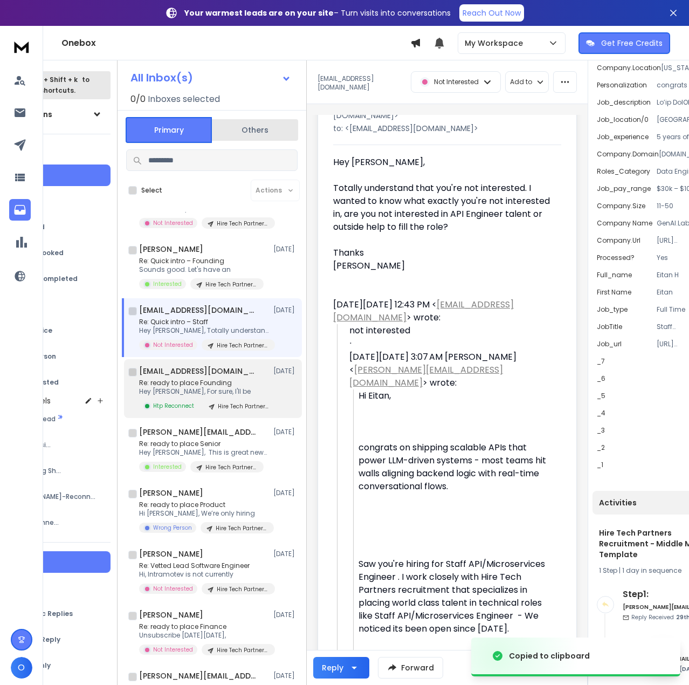
click at [245, 390] on p "Hey [PERSON_NAME], For sure, I'll be" at bounding box center [203, 391] width 129 height 9
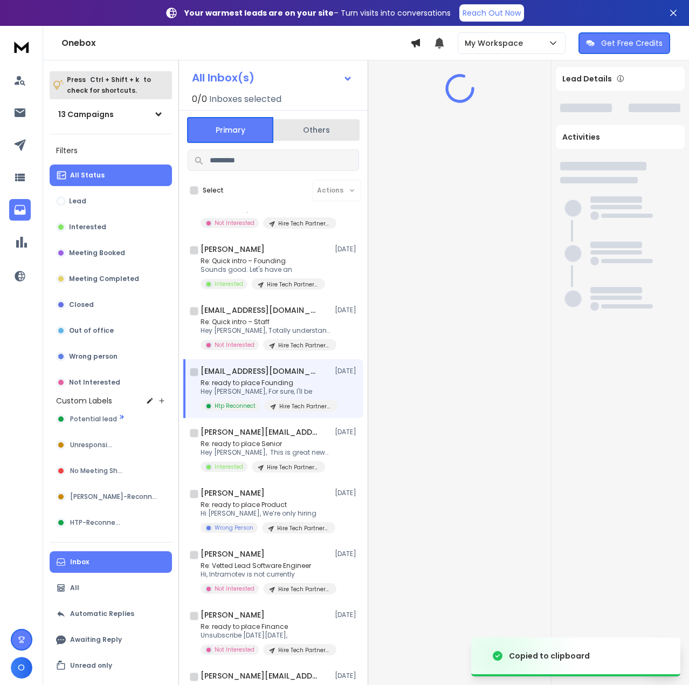
scroll to position [0, 0]
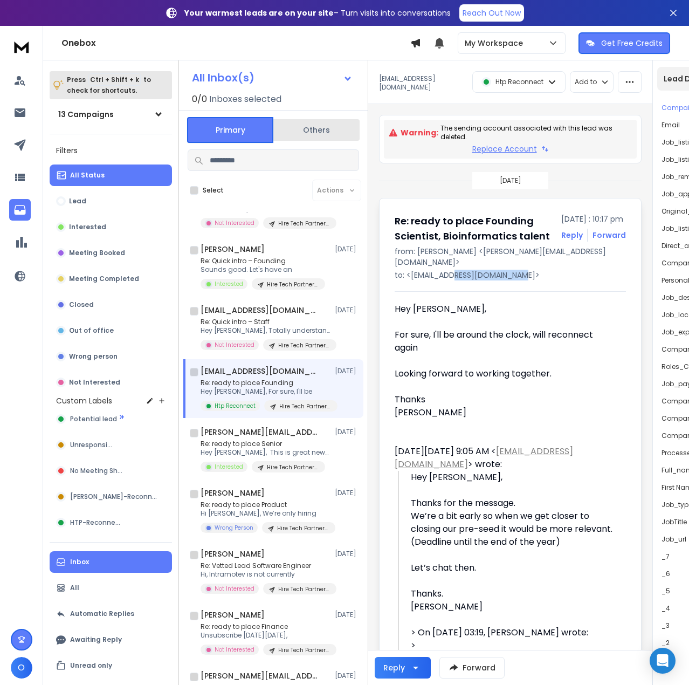
copy p "[DOMAIN_NAME]"
drag, startPoint x: 449, startPoint y: 259, endPoint x: 521, endPoint y: 261, distance: 71.2
click at [521, 270] on p "to: <[EMAIL_ADDRESS][DOMAIN_NAME]>" at bounding box center [510, 275] width 231 height 11
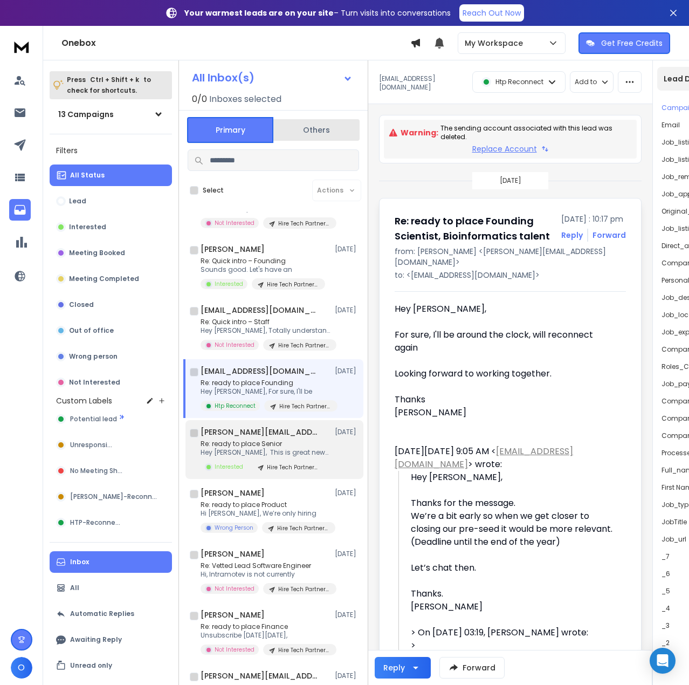
click at [263, 432] on h1 "[PERSON_NAME][EMAIL_ADDRESS][DOMAIN_NAME]" at bounding box center [260, 432] width 119 height 11
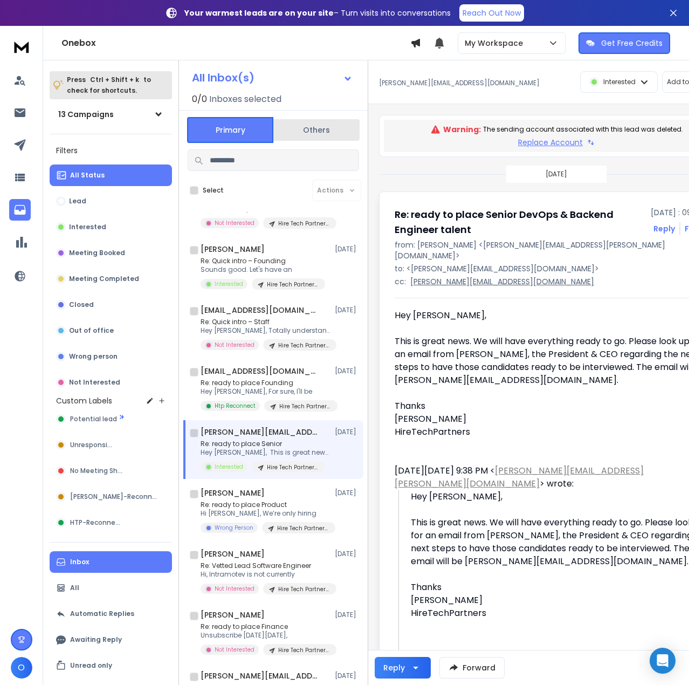
scroll to position [884, 0]
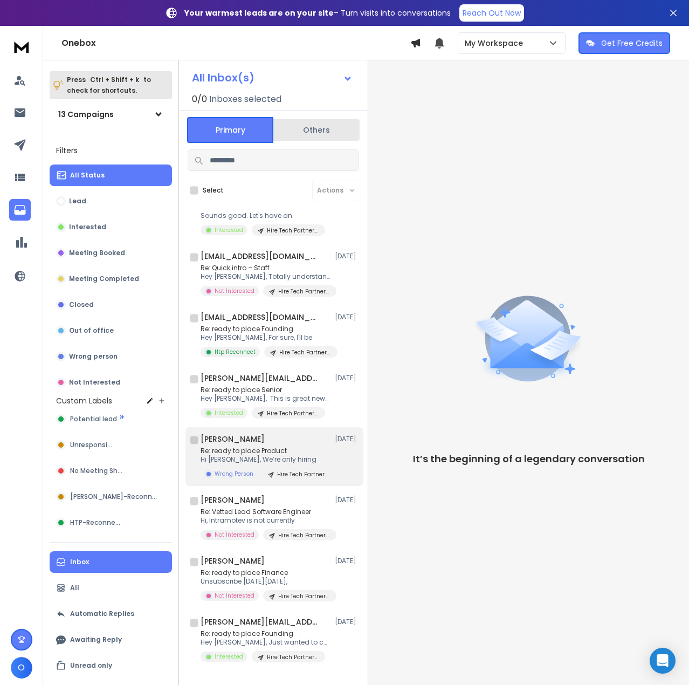
click at [295, 459] on p "Hi [PERSON_NAME], We’re only hiring" at bounding box center [265, 459] width 129 height 9
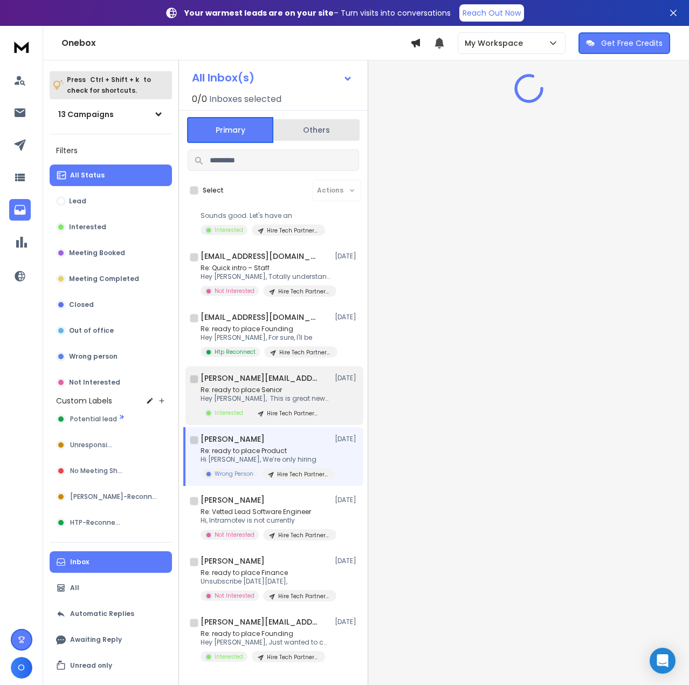
click at [285, 382] on div "[PERSON_NAME][EMAIL_ADDRESS][DOMAIN_NAME] [DATE]" at bounding box center [280, 378] width 159 height 11
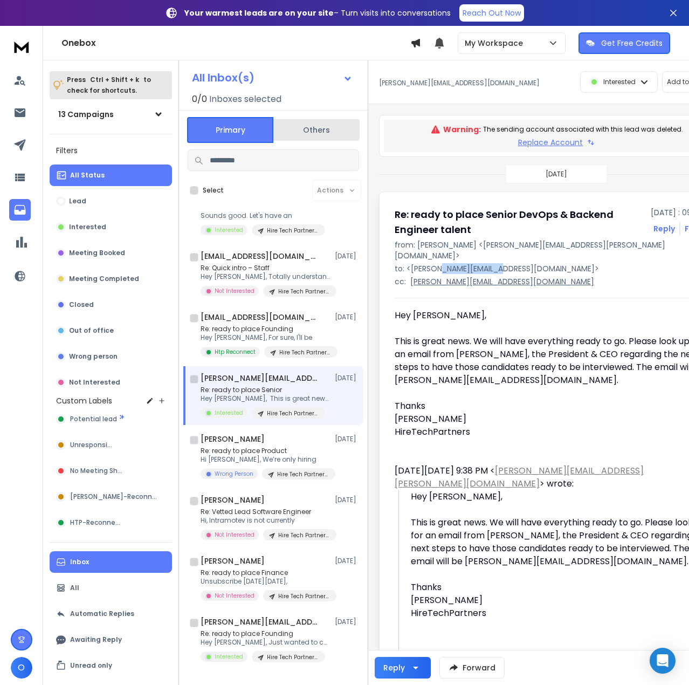
drag, startPoint x: 434, startPoint y: 256, endPoint x: 484, endPoint y: 259, distance: 50.3
click at [484, 263] on p "to: <[PERSON_NAME][EMAIL_ADDRESS][DOMAIN_NAME]>" at bounding box center [557, 268] width 324 height 11
click at [258, 233] on div "Hire Tech Partners Recruitment - Middle Man Template" at bounding box center [288, 229] width 73 height 11
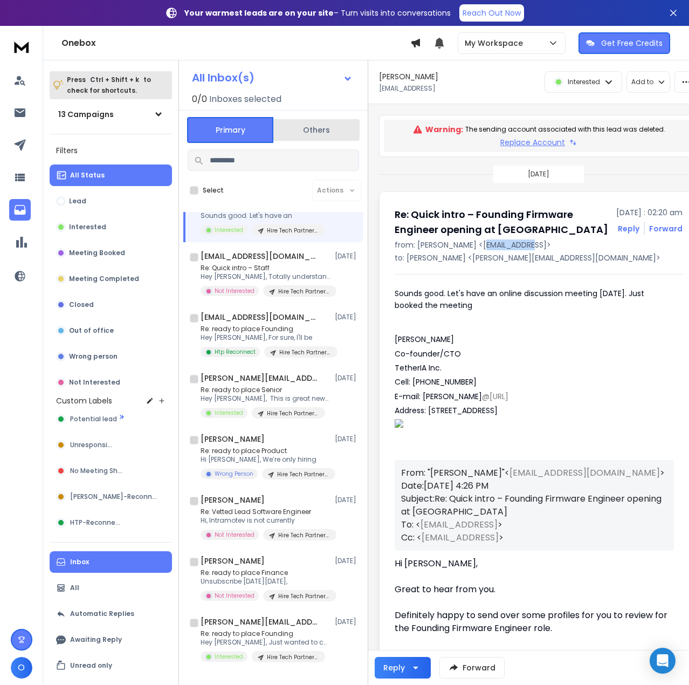
drag, startPoint x: 485, startPoint y: 245, endPoint x: 522, endPoint y: 243, distance: 36.8
click at [522, 243] on p "from: [PERSON_NAME] <[EMAIL_ADDRESS]>" at bounding box center [539, 245] width 288 height 11
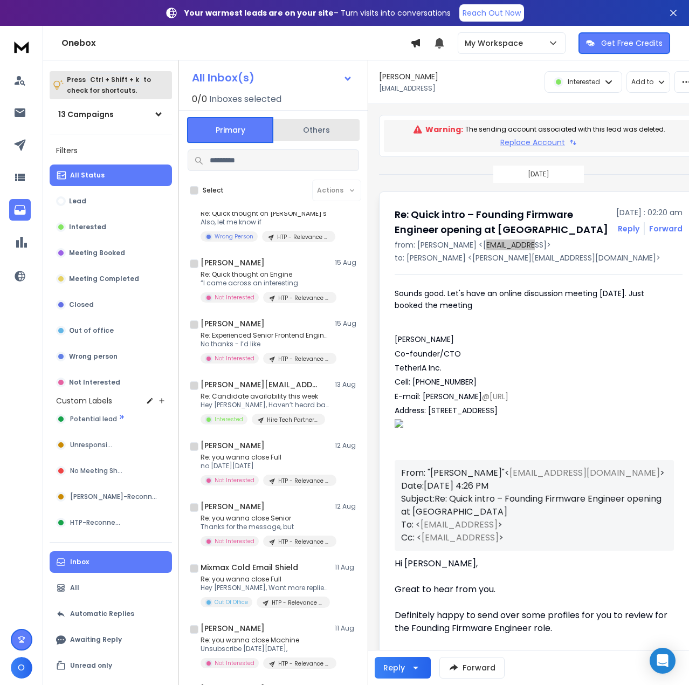
scroll to position [21, 0]
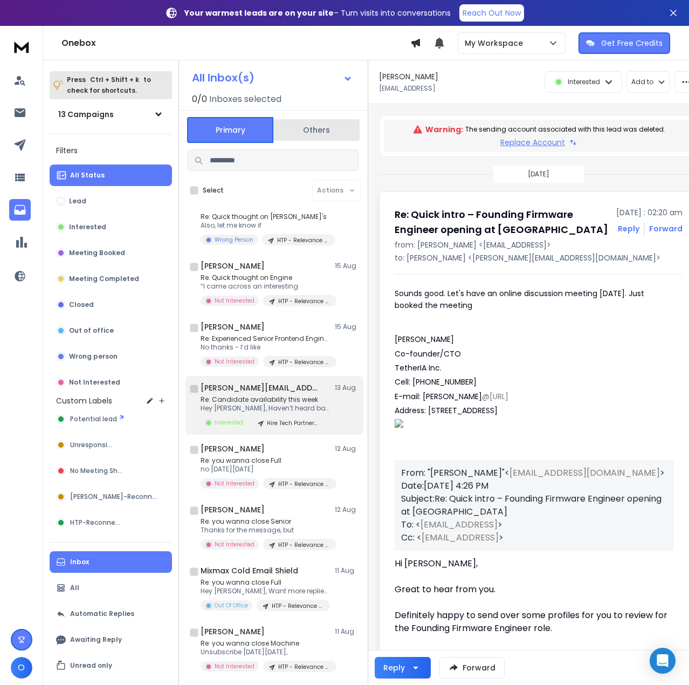
click at [264, 390] on h1 "[PERSON_NAME][EMAIL_ADDRESS][DOMAIN_NAME]" at bounding box center [260, 387] width 119 height 11
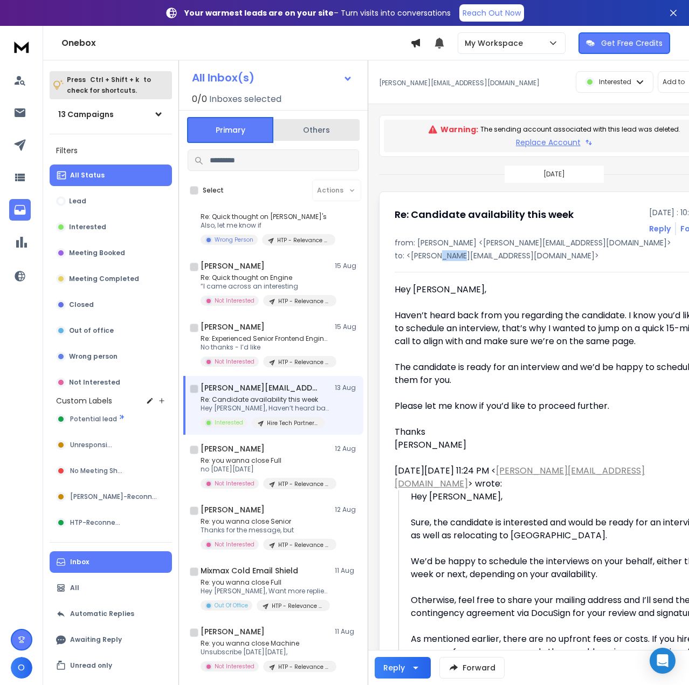
drag, startPoint x: 444, startPoint y: 253, endPoint x: 468, endPoint y: 255, distance: 23.8
click at [468, 255] on p "to: <[PERSON_NAME][EMAIL_ADDRESS][DOMAIN_NAME]>" at bounding box center [554, 255] width 319 height 11
drag, startPoint x: 442, startPoint y: 254, endPoint x: 488, endPoint y: 256, distance: 45.9
click at [488, 256] on p "to: <[PERSON_NAME][EMAIL_ADDRESS][DOMAIN_NAME]>" at bounding box center [554, 255] width 319 height 11
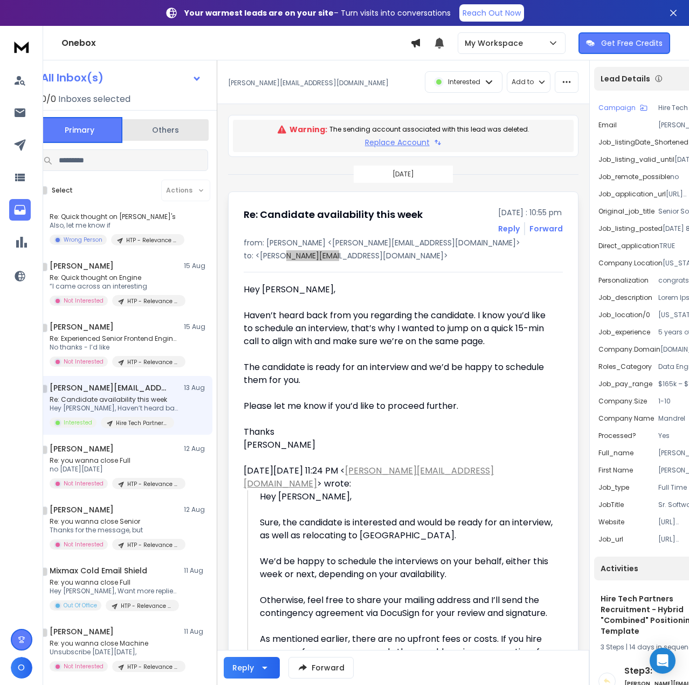
scroll to position [0, 199]
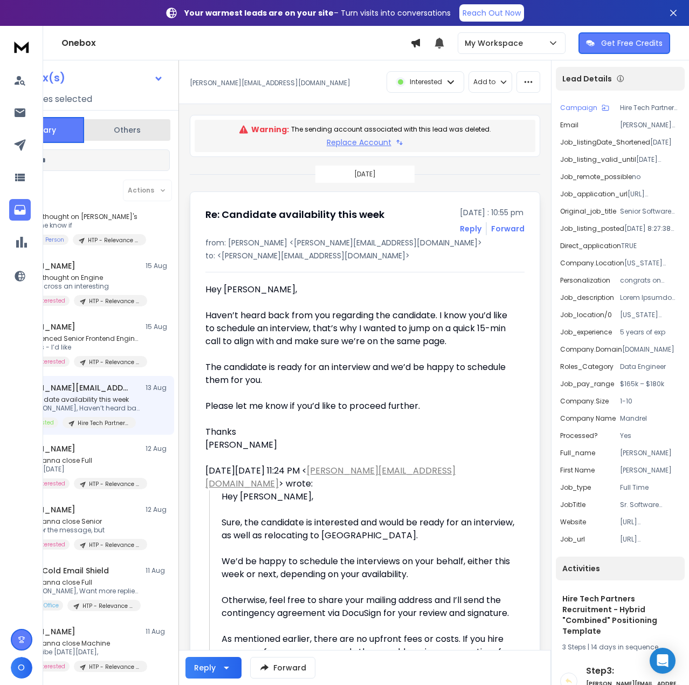
click at [641, 525] on p "[URL][DOMAIN_NAME]" at bounding box center [650, 522] width 60 height 9
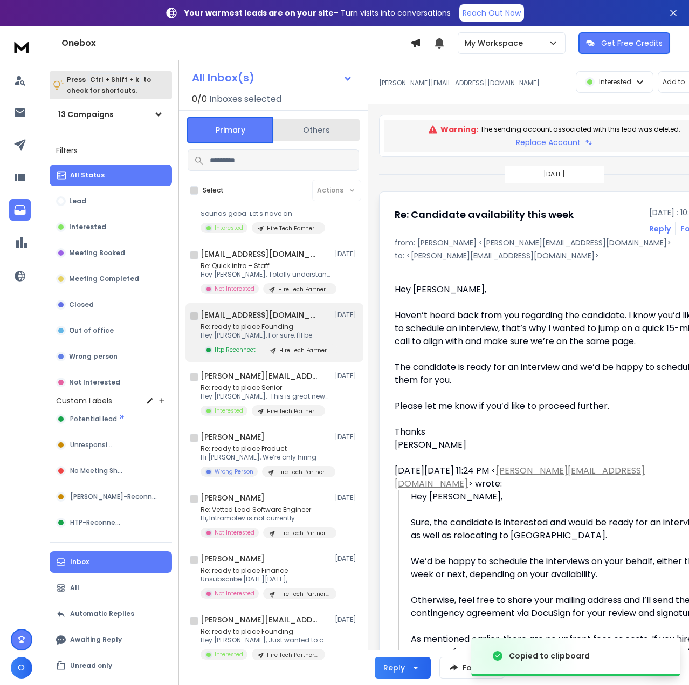
scroll to position [884, 0]
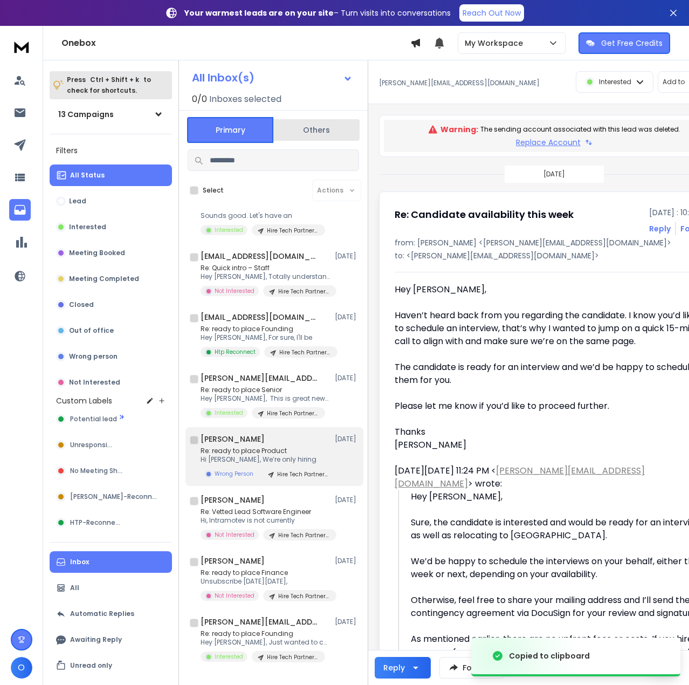
click at [269, 444] on div "Ray [DATE]" at bounding box center [280, 439] width 159 height 11
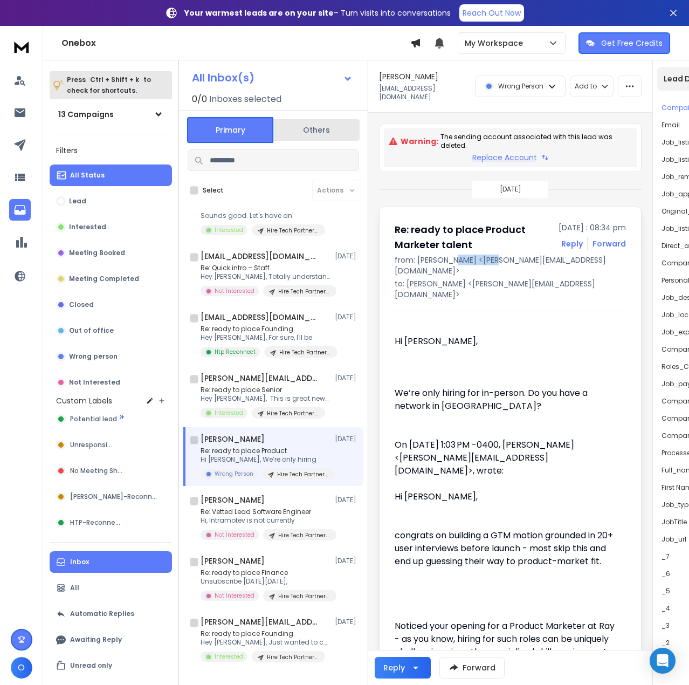
drag, startPoint x: 487, startPoint y: 251, endPoint x: 450, endPoint y: 251, distance: 37.2
click at [450, 255] on p "from: [PERSON_NAME] <[PERSON_NAME][EMAIL_ADDRESS][DOMAIN_NAME]>" at bounding box center [510, 266] width 231 height 22
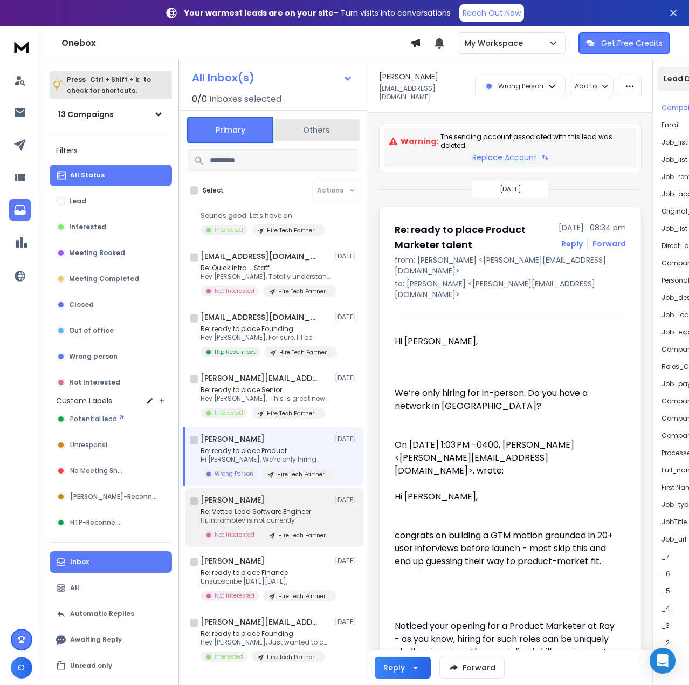
click at [252, 503] on div "[PERSON_NAME] [DATE]" at bounding box center [280, 500] width 159 height 11
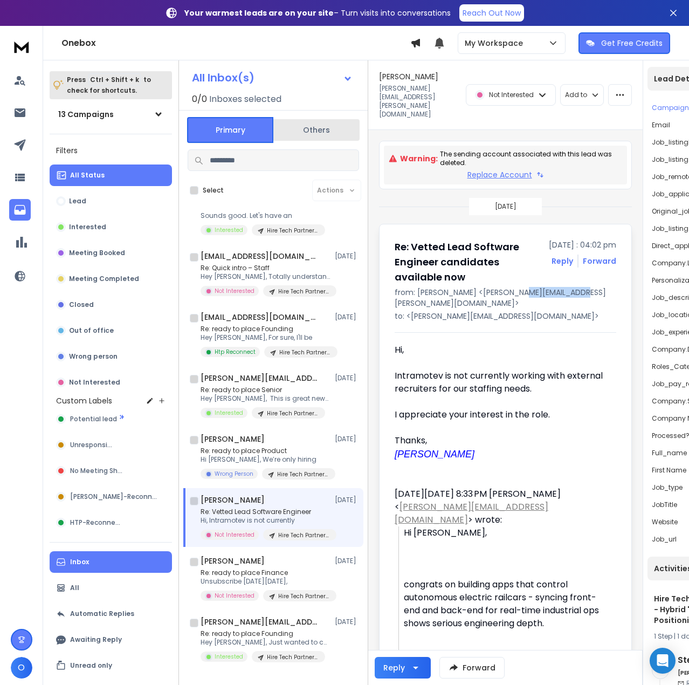
drag, startPoint x: 507, startPoint y: 258, endPoint x: 569, endPoint y: 262, distance: 61.6
click at [569, 287] on p "from: [PERSON_NAME] <[PERSON_NAME][EMAIL_ADDRESS][PERSON_NAME][DOMAIN_NAME]>" at bounding box center [506, 298] width 222 height 22
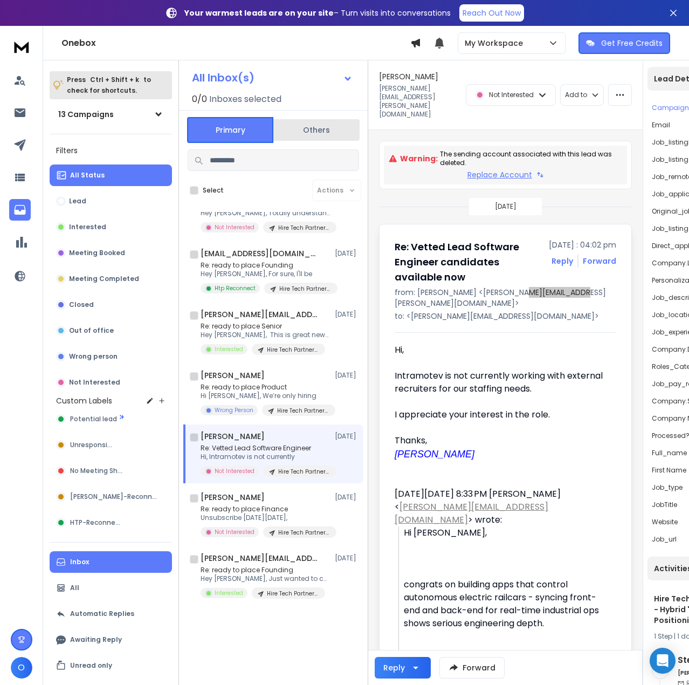
scroll to position [948, 0]
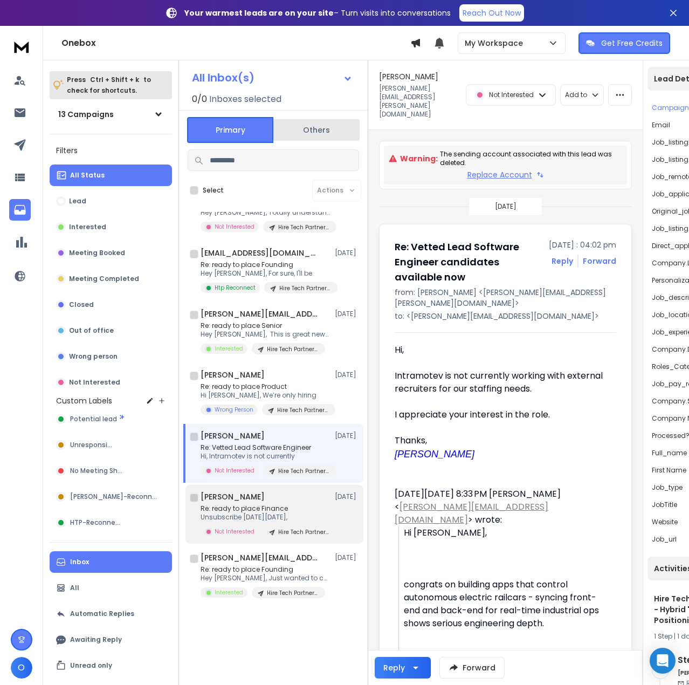
click at [255, 491] on div "[PERSON_NAME] [DATE] Re: ready to place Finance Unsubscribe [DATE][DATE], Not I…" at bounding box center [275, 514] width 178 height 59
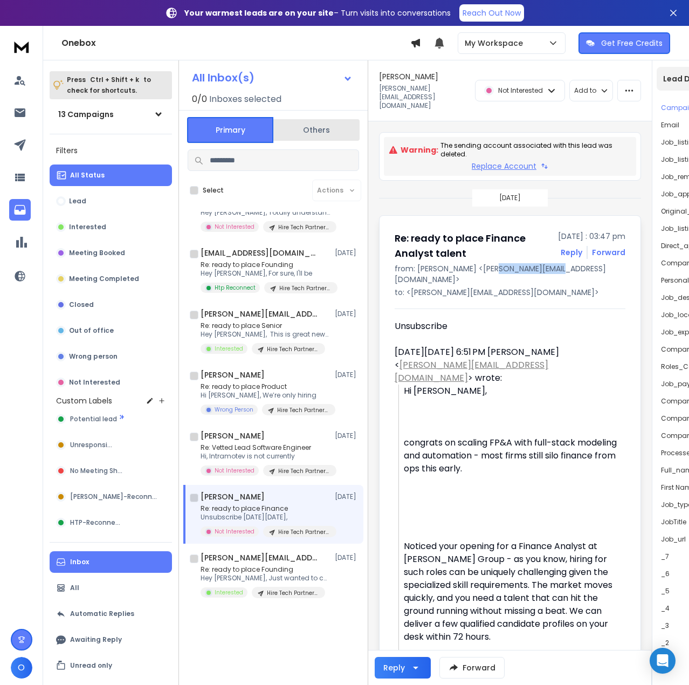
drag, startPoint x: 494, startPoint y: 245, endPoint x: 557, endPoint y: 246, distance: 62.6
click at [557, 263] on p "from: [PERSON_NAME] <[PERSON_NAME][EMAIL_ADDRESS][DOMAIN_NAME]>" at bounding box center [510, 274] width 231 height 22
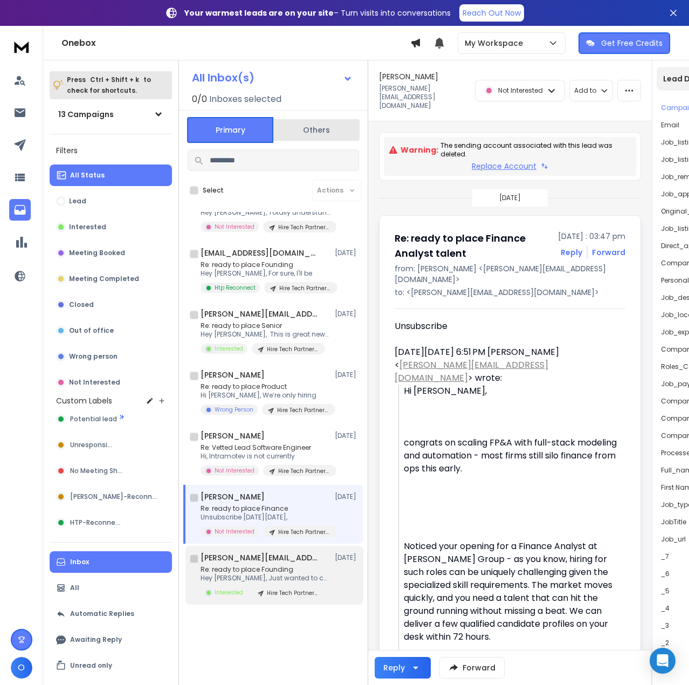
click at [277, 577] on p "Hey [PERSON_NAME], Just wanted to check" at bounding box center [265, 578] width 129 height 9
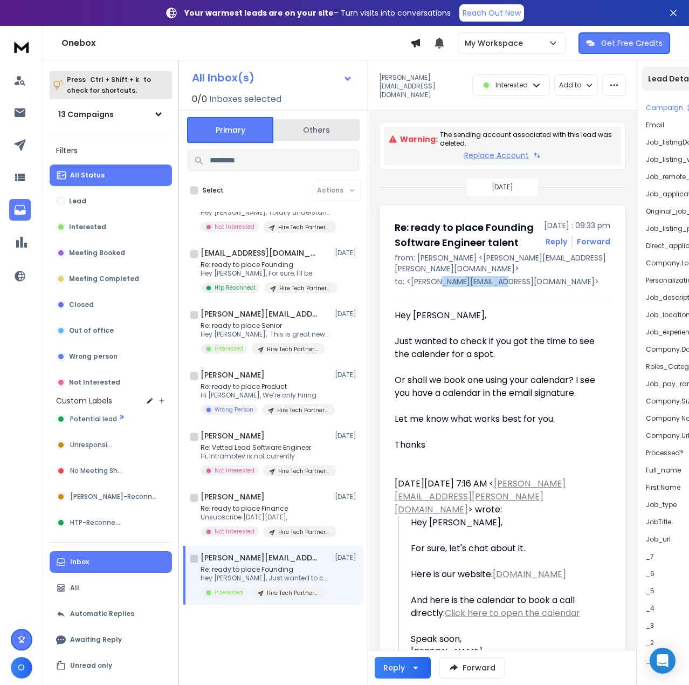
drag, startPoint x: 440, startPoint y: 258, endPoint x: 493, endPoint y: 254, distance: 53.0
click at [493, 276] on p "to: <[PERSON_NAME][EMAIL_ADDRESS][DOMAIN_NAME]>" at bounding box center [503, 281] width 216 height 11
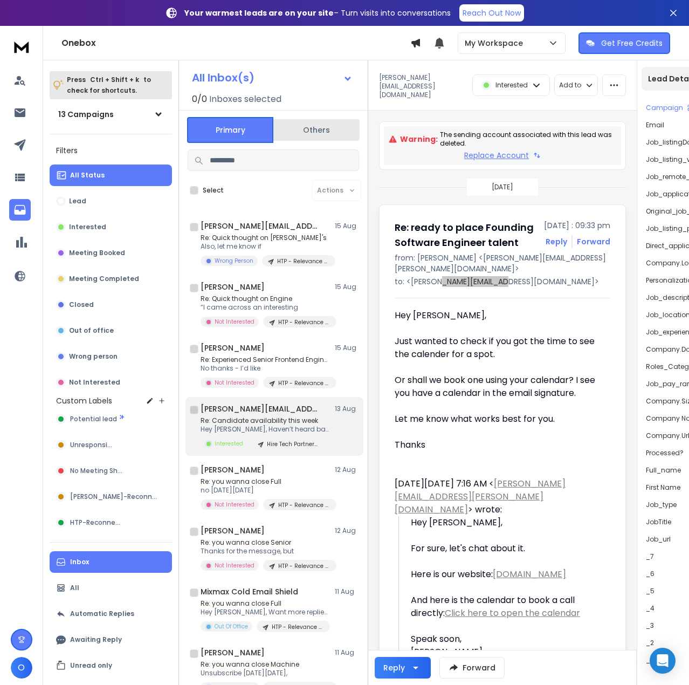
scroll to position [0, 0]
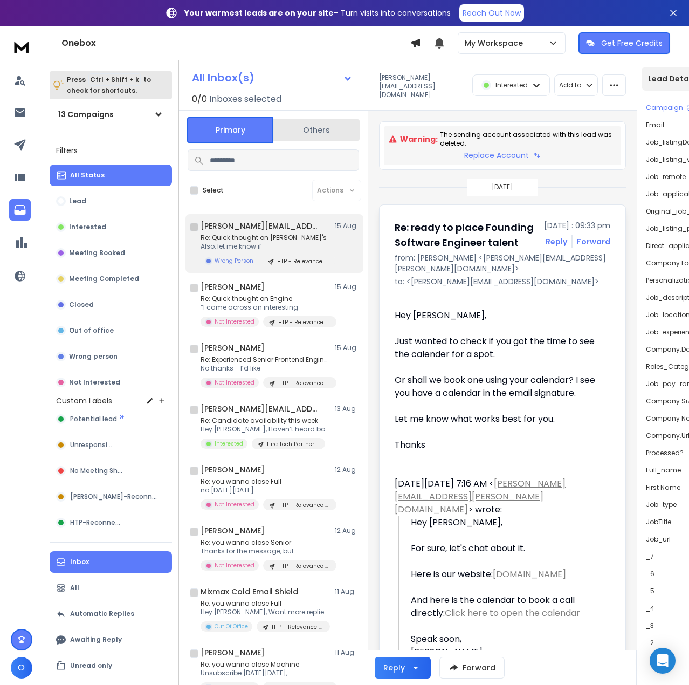
click at [290, 244] on p "Also, let me know if" at bounding box center [265, 246] width 129 height 9
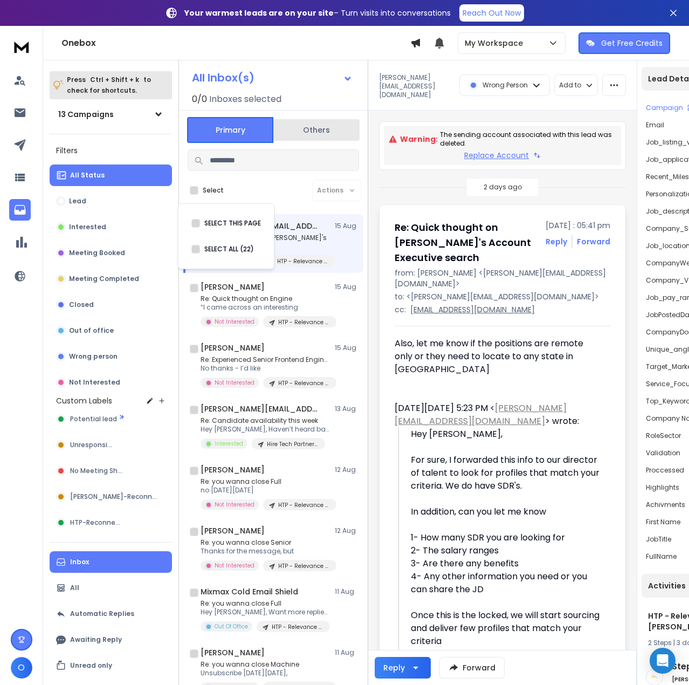
click at [190, 194] on button "SELECT THIS PAGE" at bounding box center [194, 190] width 9 height 9
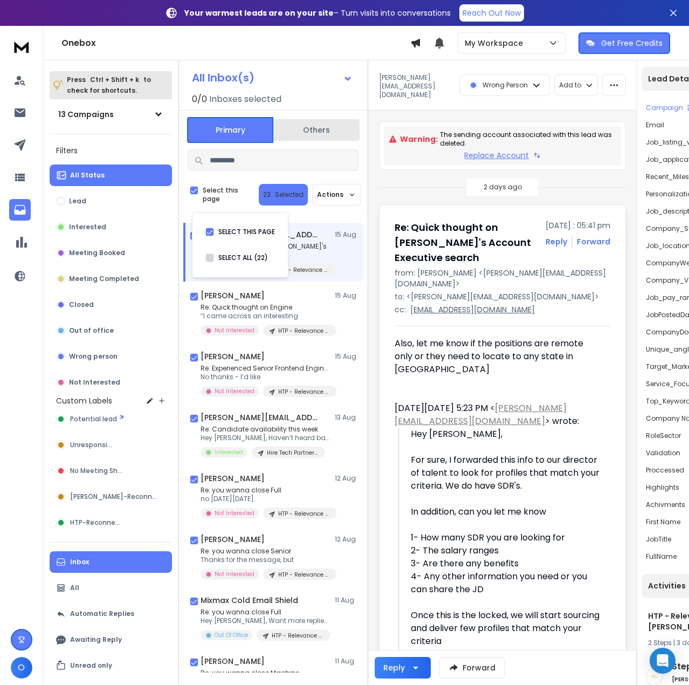
click at [210, 258] on button "SELECT THIS PAGE" at bounding box center [210, 258] width 9 height 9
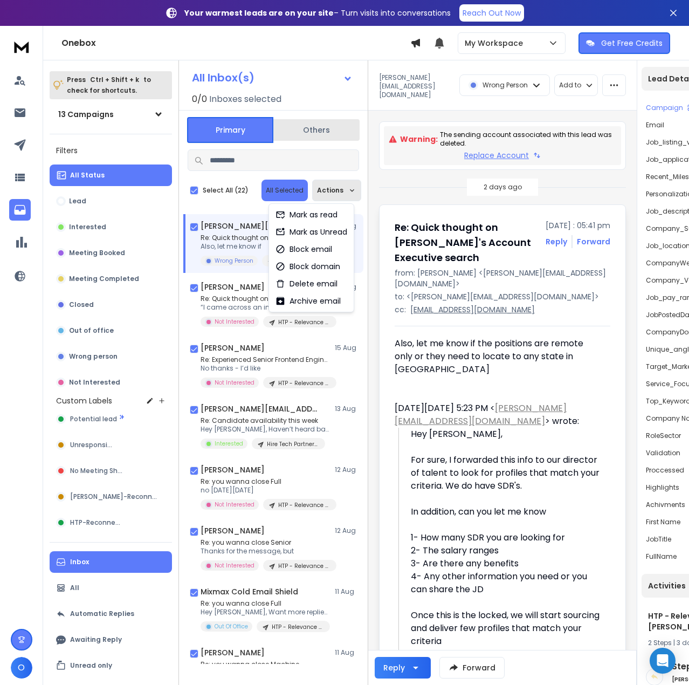
click at [348, 186] on icon "button" at bounding box center [352, 190] width 9 height 9
click at [566, 179] on div "2 days ago" at bounding box center [502, 187] width 247 height 17
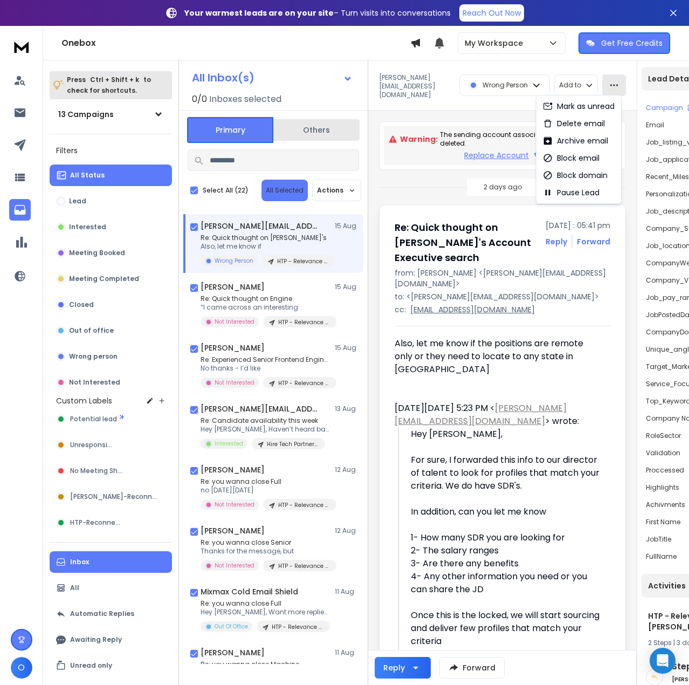
click at [610, 80] on icon "button" at bounding box center [615, 85] width 10 height 10
click at [340, 196] on button "Actions" at bounding box center [336, 191] width 49 height 22
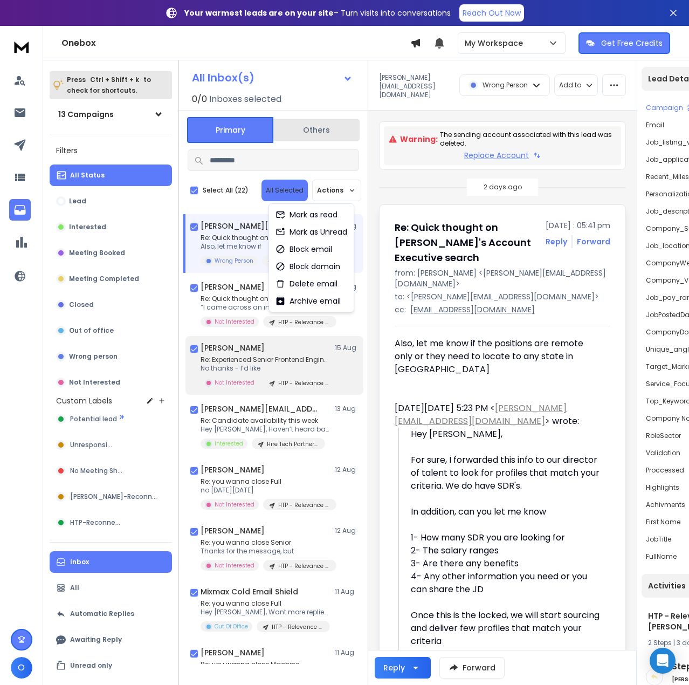
click at [296, 355] on div "[PERSON_NAME] [DATE] Re: Experienced Senior Frontend Engineer No thanks - I’d l…" at bounding box center [280, 366] width 159 height 46
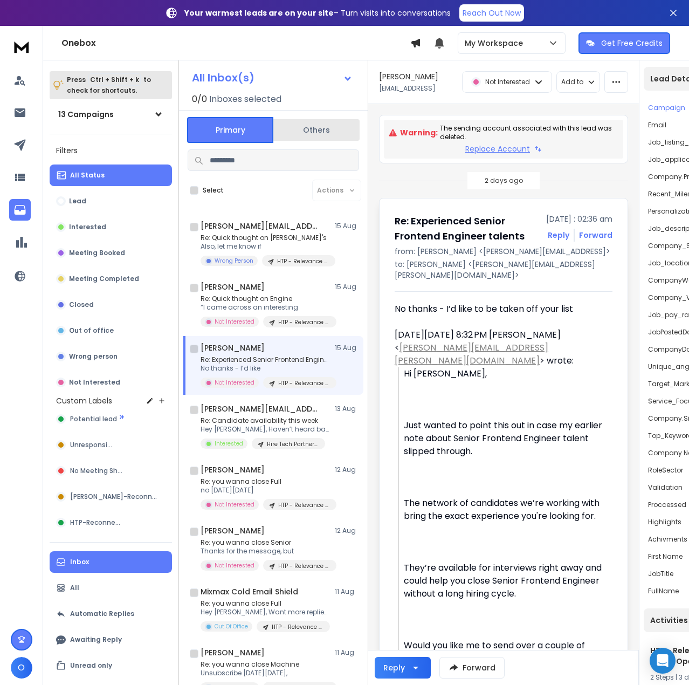
scroll to position [0, 10]
